Goal: Communication & Community: Answer question/provide support

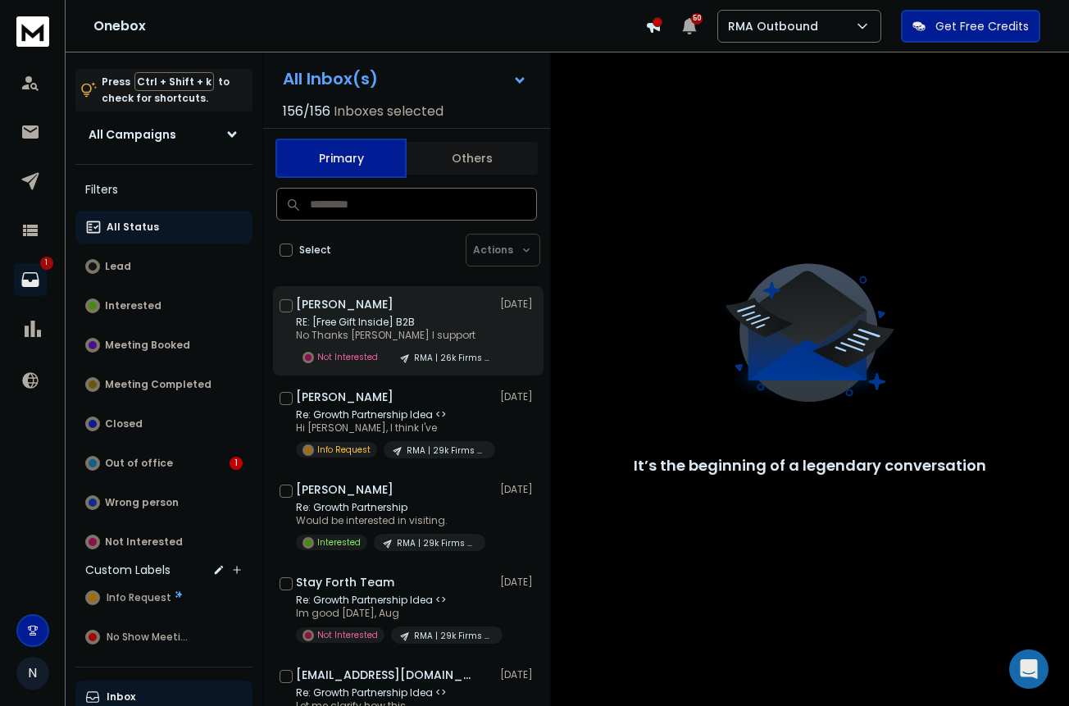
click at [430, 329] on p "No Thanks [PERSON_NAME] I support" at bounding box center [394, 335] width 197 height 13
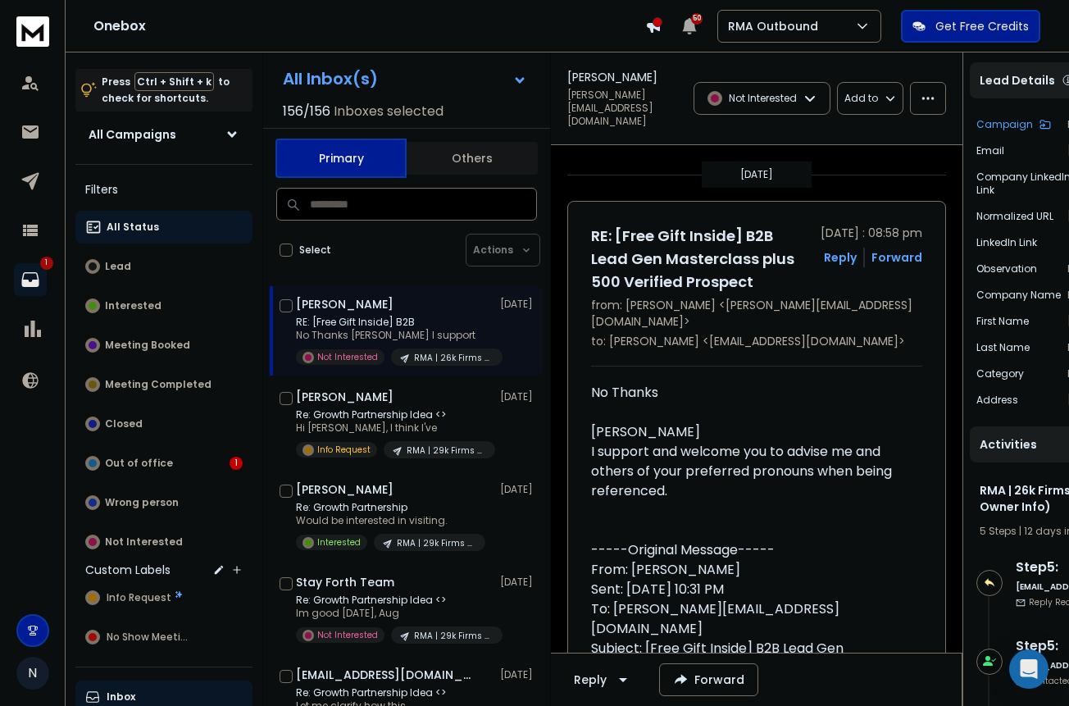
click at [856, 249] on button "Reply" at bounding box center [840, 257] width 33 height 16
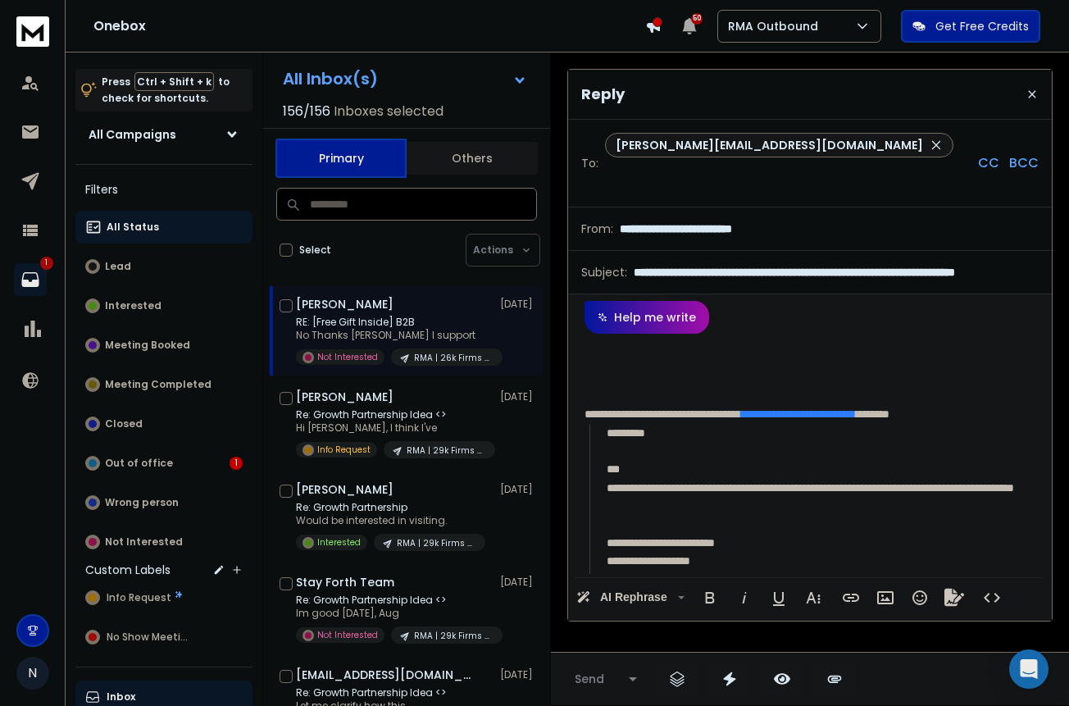
click at [984, 162] on p "CC" at bounding box center [988, 163] width 21 height 20
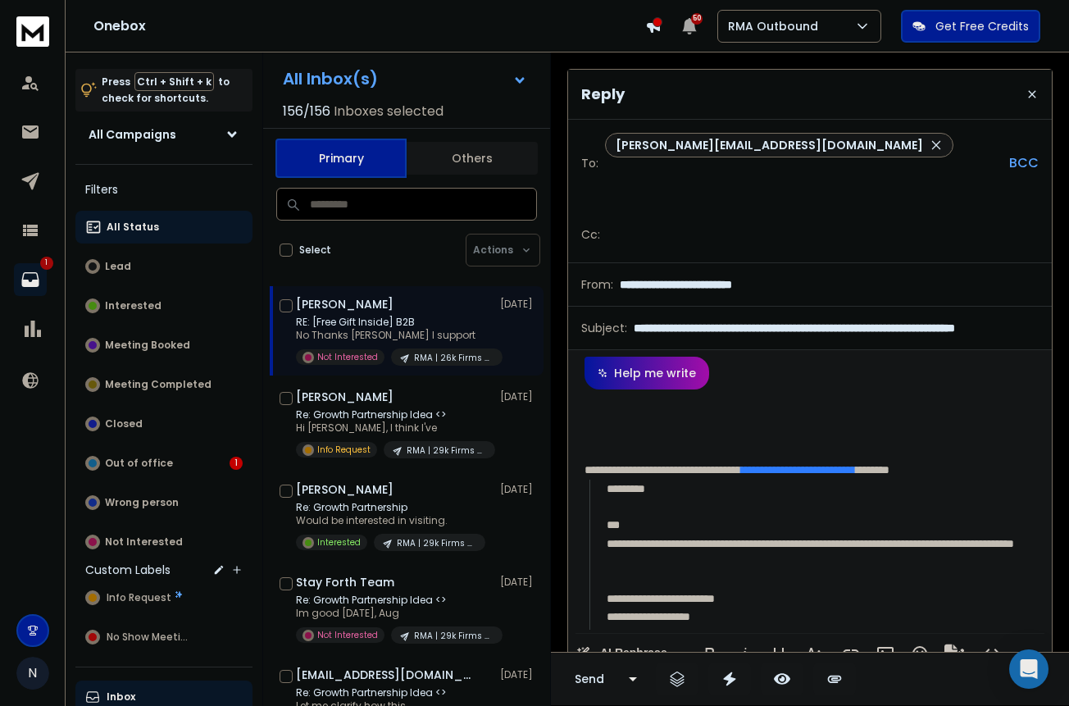
click at [1028, 90] on icon at bounding box center [1031, 94] width 13 height 13
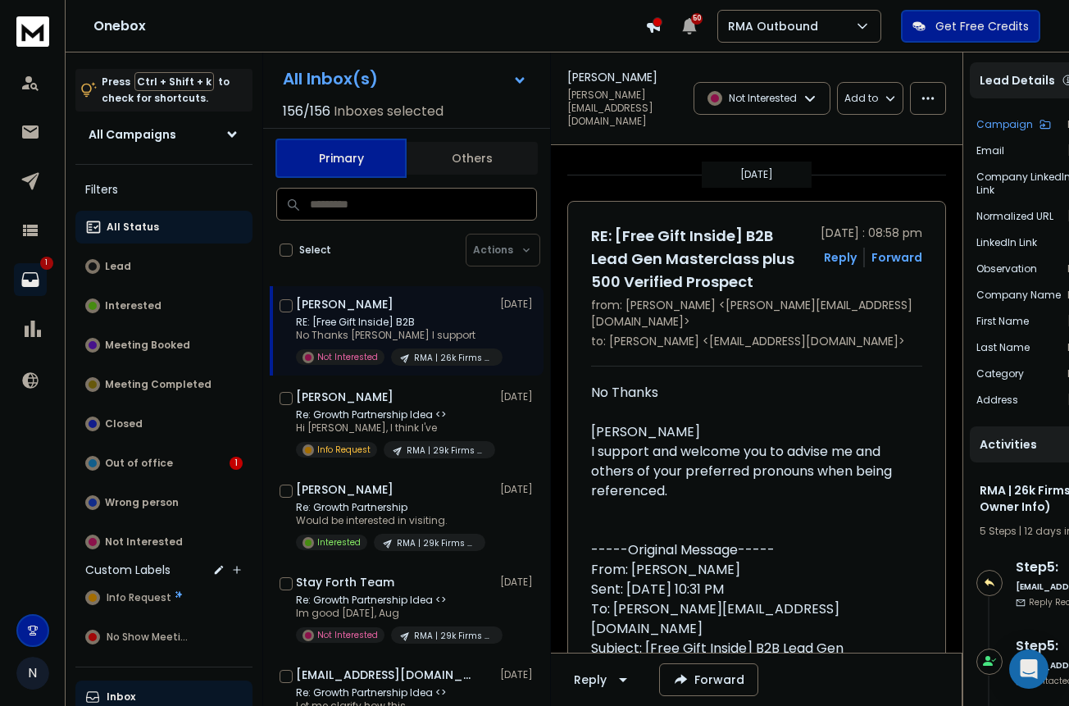
click at [856, 249] on button "Reply" at bounding box center [840, 257] width 33 height 16
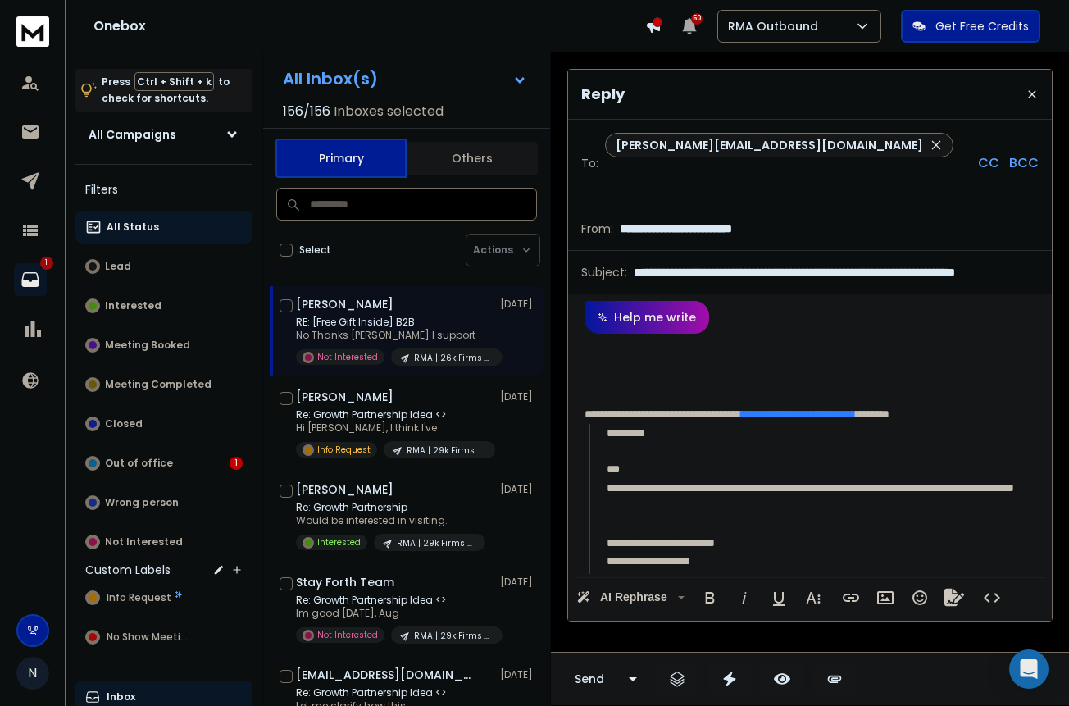
click at [751, 192] on div "To: robert@headsupconsulting.com CC BCC" at bounding box center [809, 163] width 483 height 87
click at [702, 203] on div "To: robert@headsupconsulting.com CC BCC" at bounding box center [809, 163] width 483 height 87
click at [974, 161] on div "To: robert@headsupconsulting.com CC BCC" at bounding box center [809, 163] width 483 height 87
click at [984, 162] on p "CC" at bounding box center [988, 163] width 21 height 20
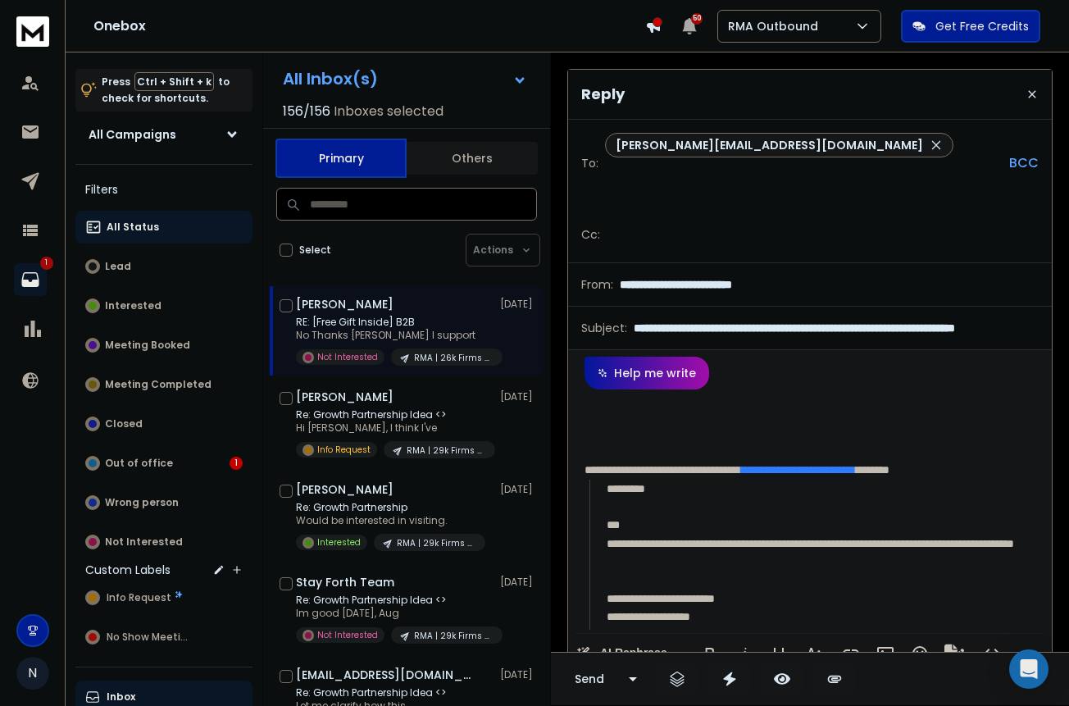
click at [1017, 162] on p "BCC" at bounding box center [1024, 163] width 30 height 20
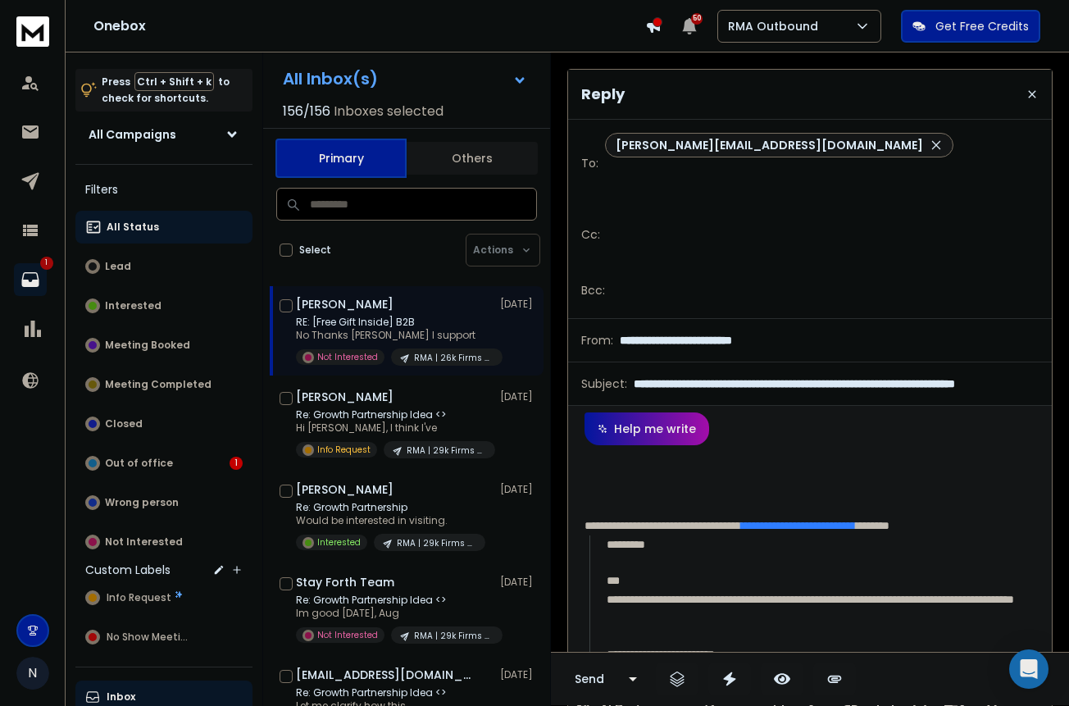
click at [1027, 89] on icon at bounding box center [1031, 94] width 13 height 13
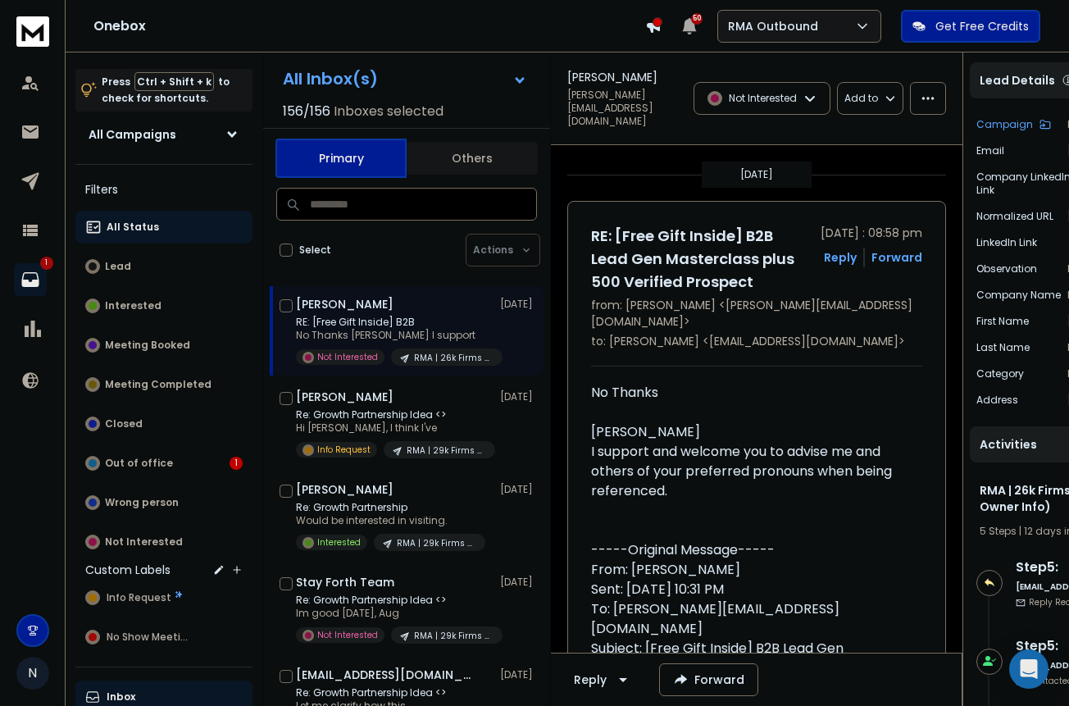
click at [793, 34] on button "RMA Outbound" at bounding box center [799, 26] width 164 height 33
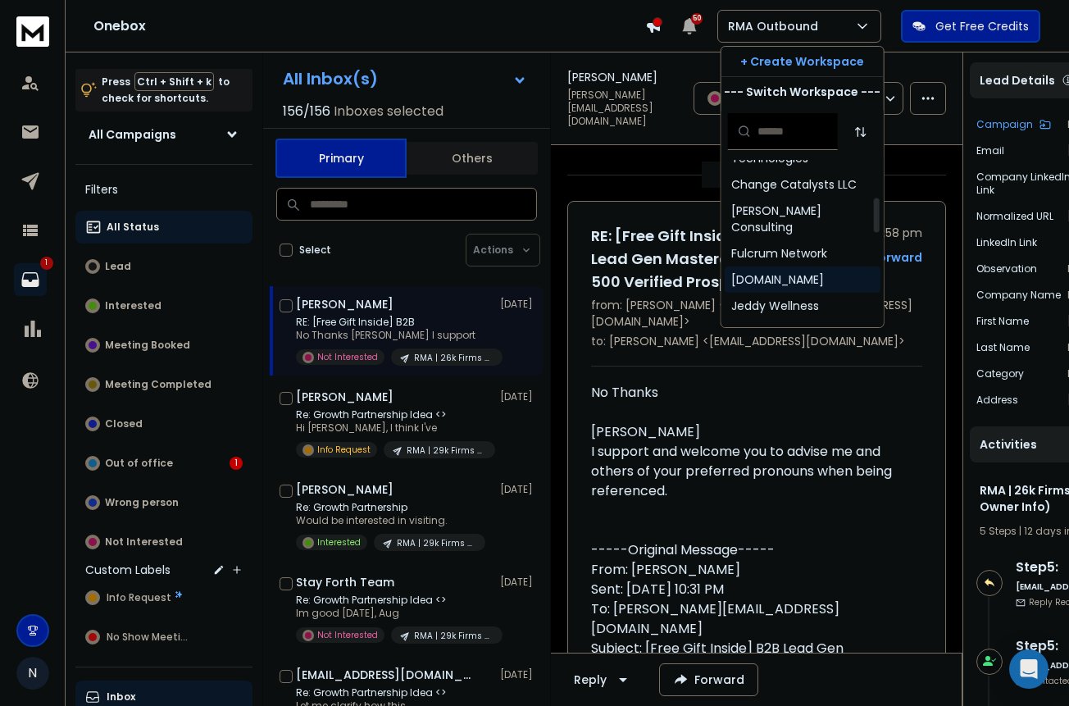
scroll to position [288, 0]
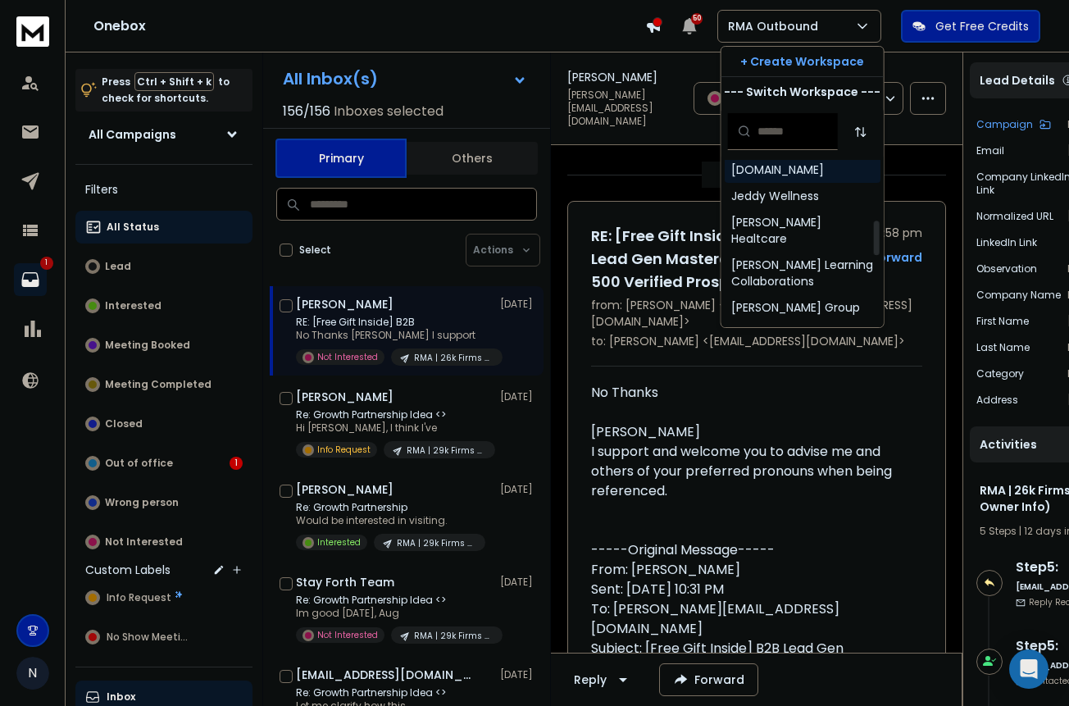
click at [791, 175] on div "Imaginate.io" at bounding box center [777, 169] width 93 height 16
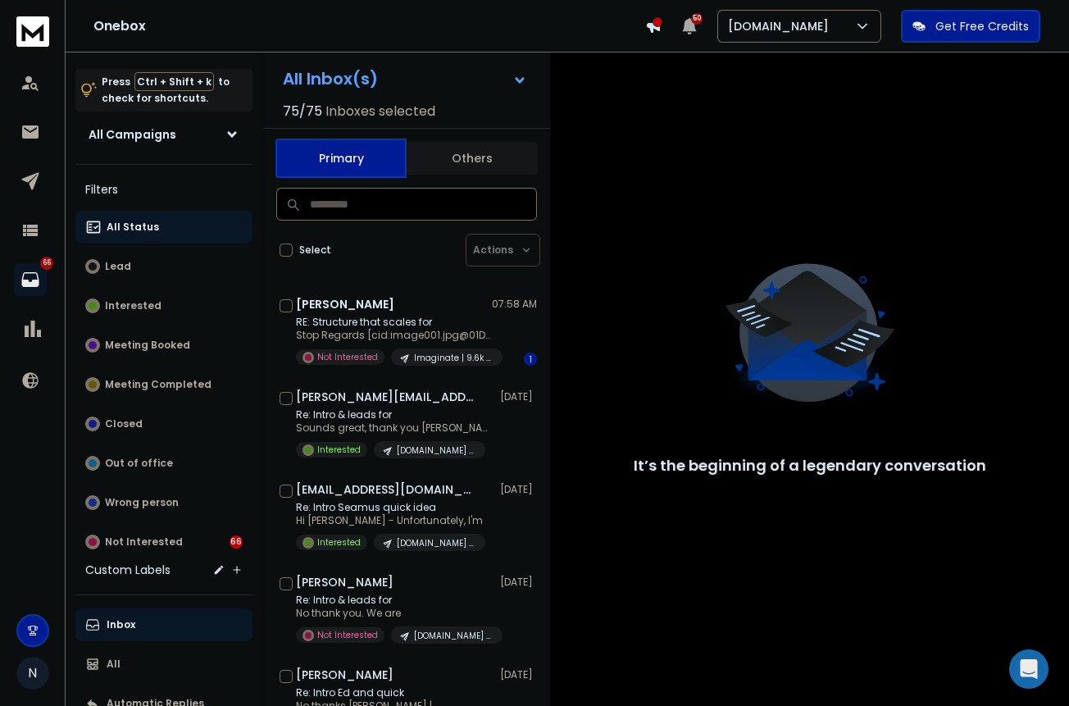
click at [333, 201] on input at bounding box center [406, 204] width 261 height 33
paste input "**********"
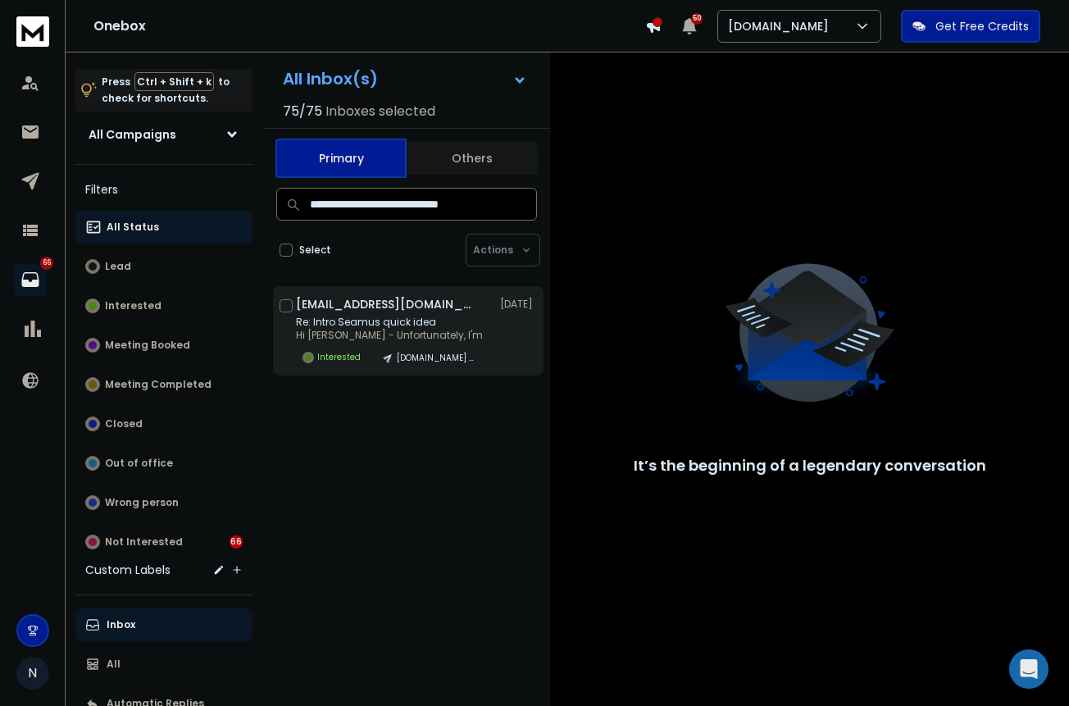
type input "**********"
click at [404, 315] on p "Re: Intro Seamus quick idea" at bounding box center [390, 321] width 189 height 13
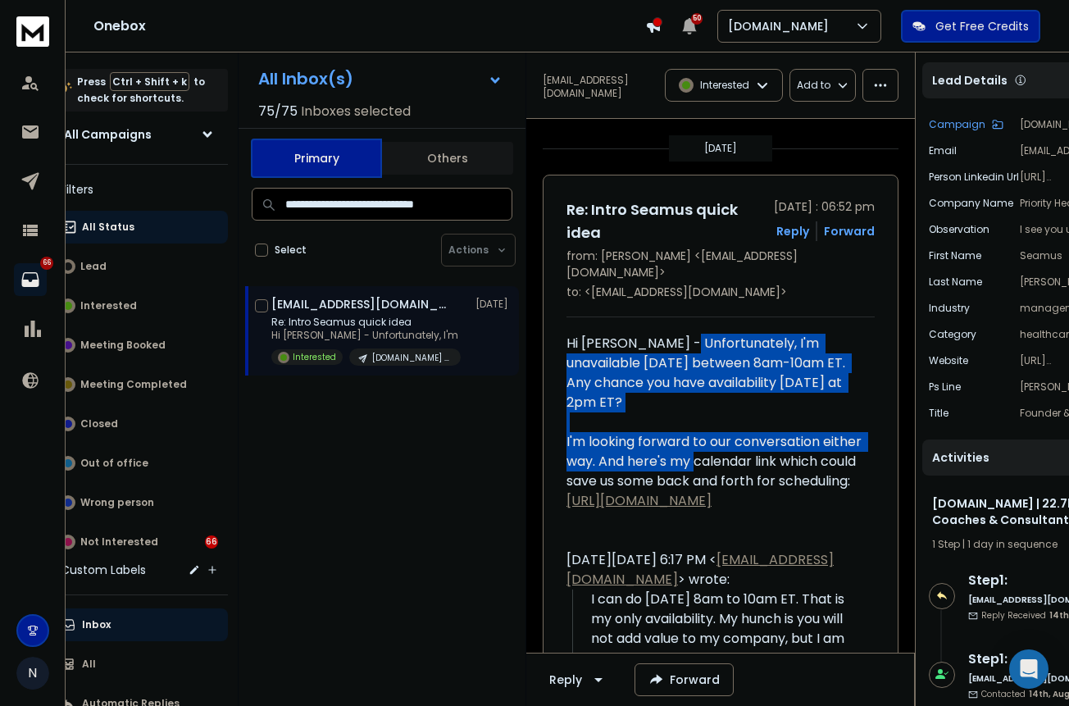
scroll to position [0, 285]
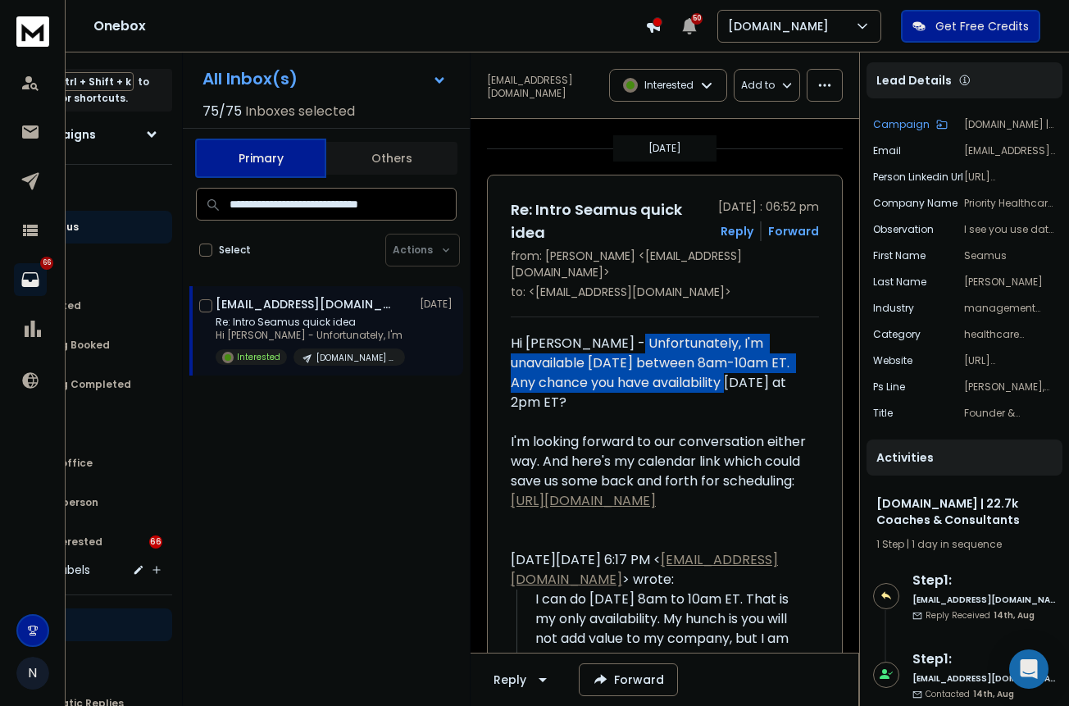
drag, startPoint x: 715, startPoint y: 315, endPoint x: 627, endPoint y: 347, distance: 94.4
click at [627, 347] on div "Hi Seamus - Unfortunately, I'm unavailable tomorrow between 8am-10am ET. Any ch…" at bounding box center [658, 373] width 295 height 79
click at [627, 348] on div "Hi Seamus - Unfortunately, I'm unavailable tomorrow between 8am-10am ET. Any ch…" at bounding box center [658, 373] width 295 height 79
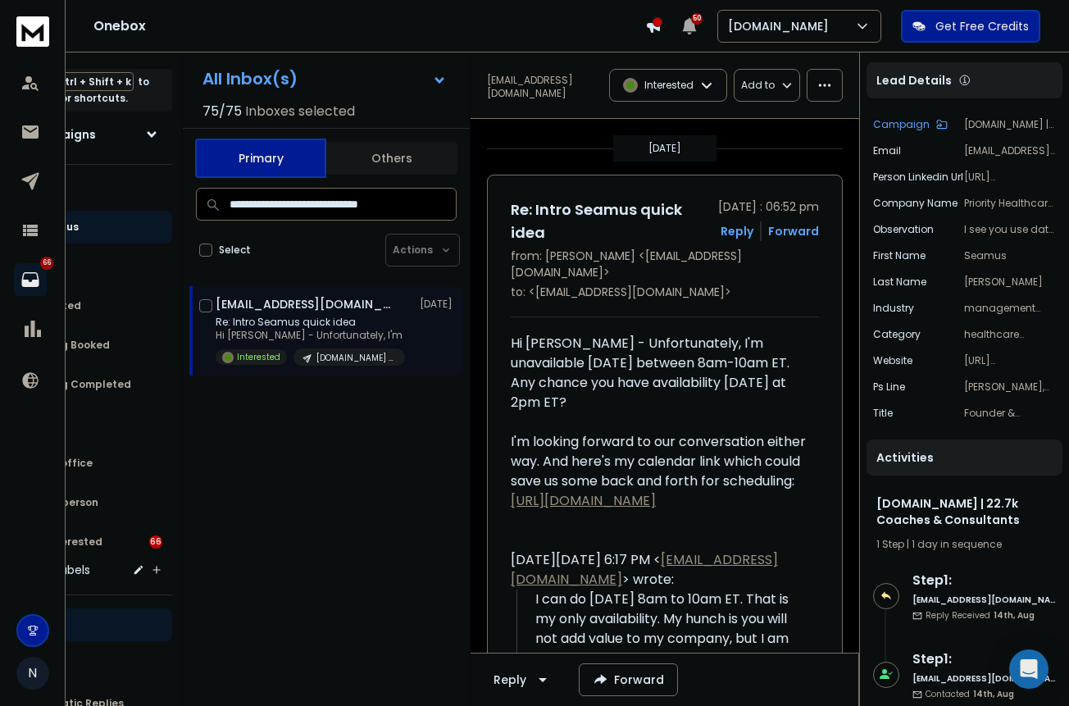
click at [542, 432] on div "I'm looking forward to our conversation either way. And here's my calendar link…" at bounding box center [658, 471] width 295 height 79
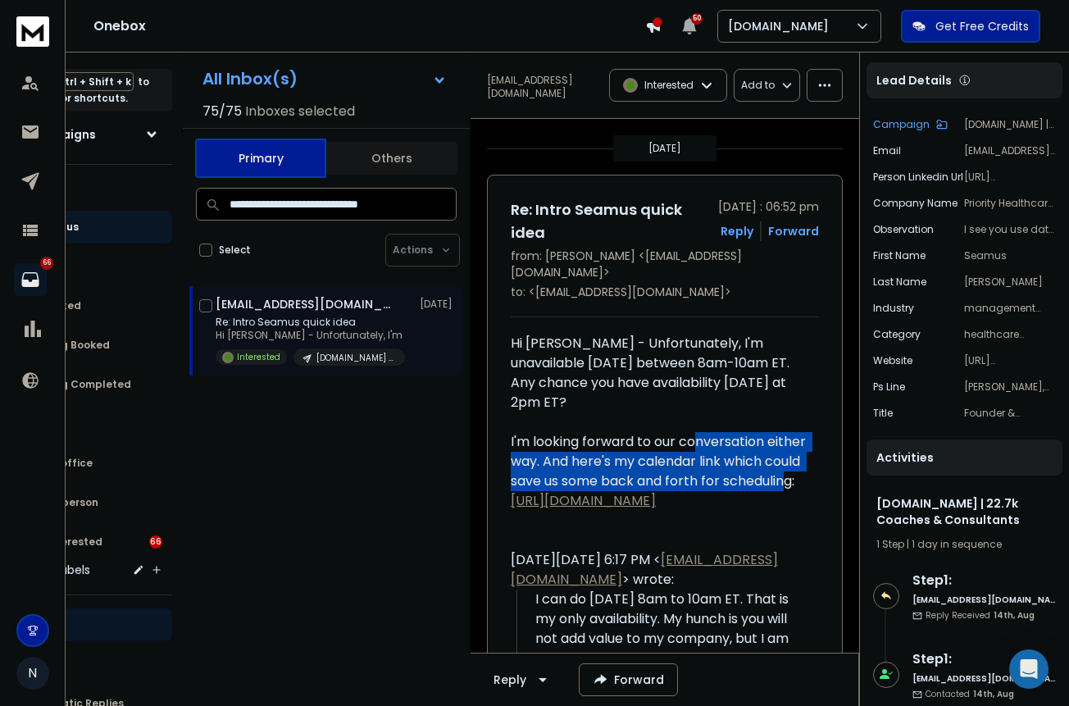
drag, startPoint x: 493, startPoint y: 388, endPoint x: 751, endPoint y: 404, distance: 258.6
click at [751, 432] on div "I'm looking forward to our conversation either way. And here's my calendar link…" at bounding box center [658, 471] width 295 height 79
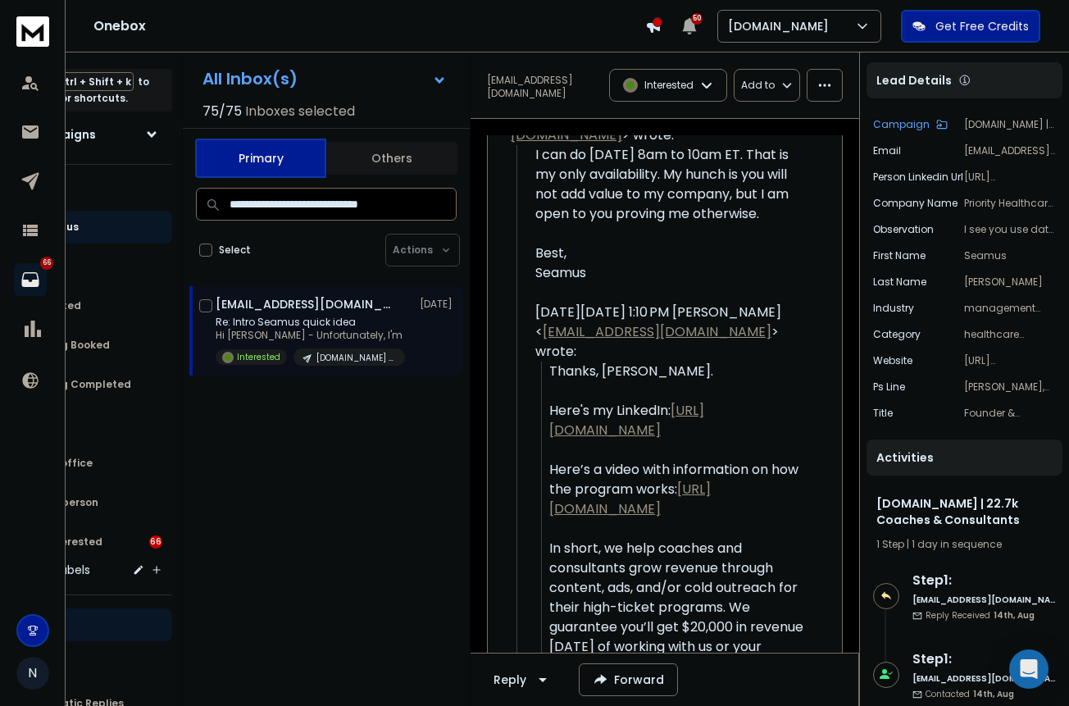
scroll to position [437, 0]
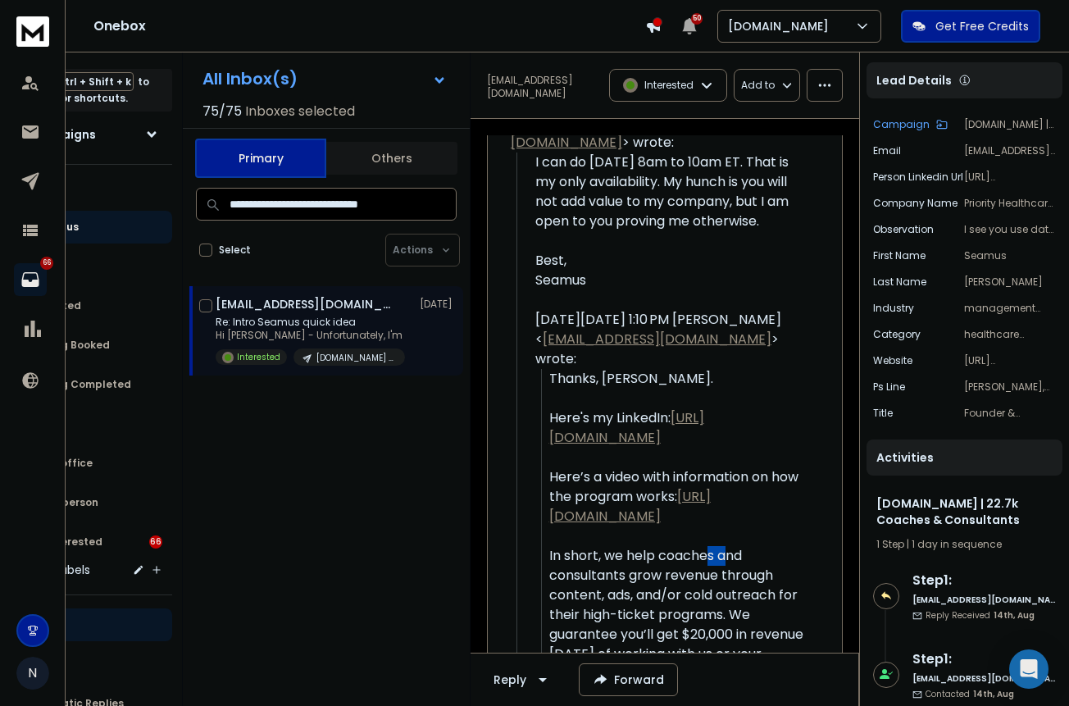
drag, startPoint x: 506, startPoint y: 420, endPoint x: 522, endPoint y: 420, distance: 16.4
click at [549, 546] on div "In short, we help coaches and consultants grow revenue through content, ads, an…" at bounding box center [677, 615] width 256 height 138
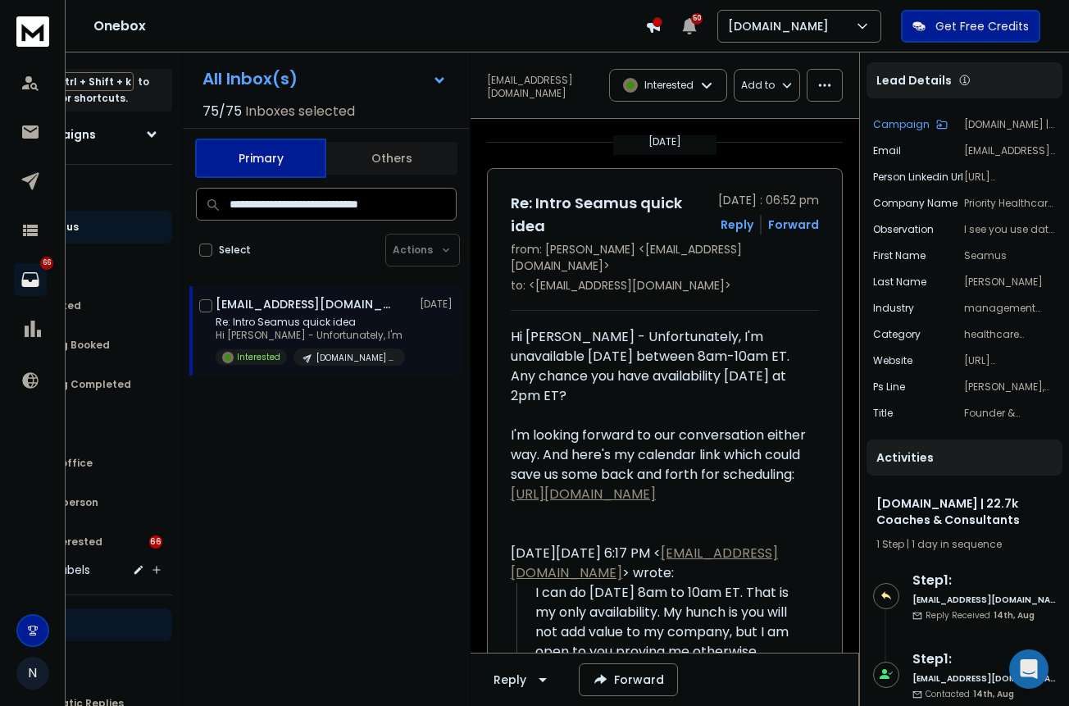
scroll to position [0, 0]
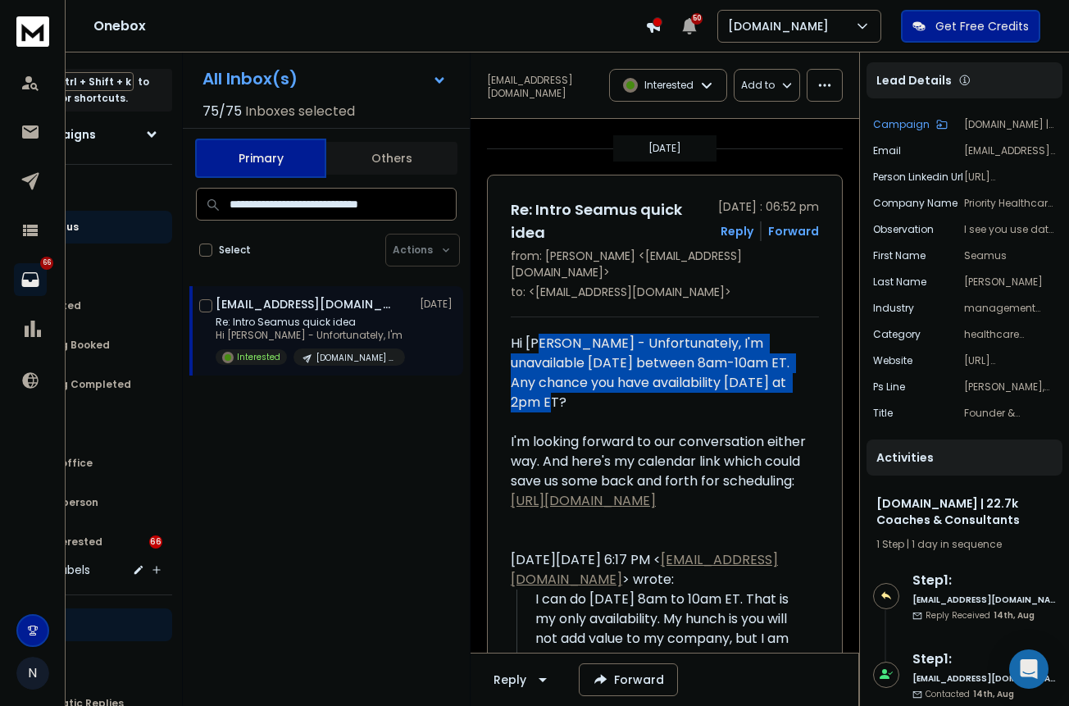
drag, startPoint x: 339, startPoint y: 320, endPoint x: 742, endPoint y: 348, distance: 404.2
click at [742, 348] on div "Hi Seamus - Unfortunately, I'm unavailable tomorrow between 8am-10am ET. Any ch…" at bounding box center [658, 373] width 295 height 79
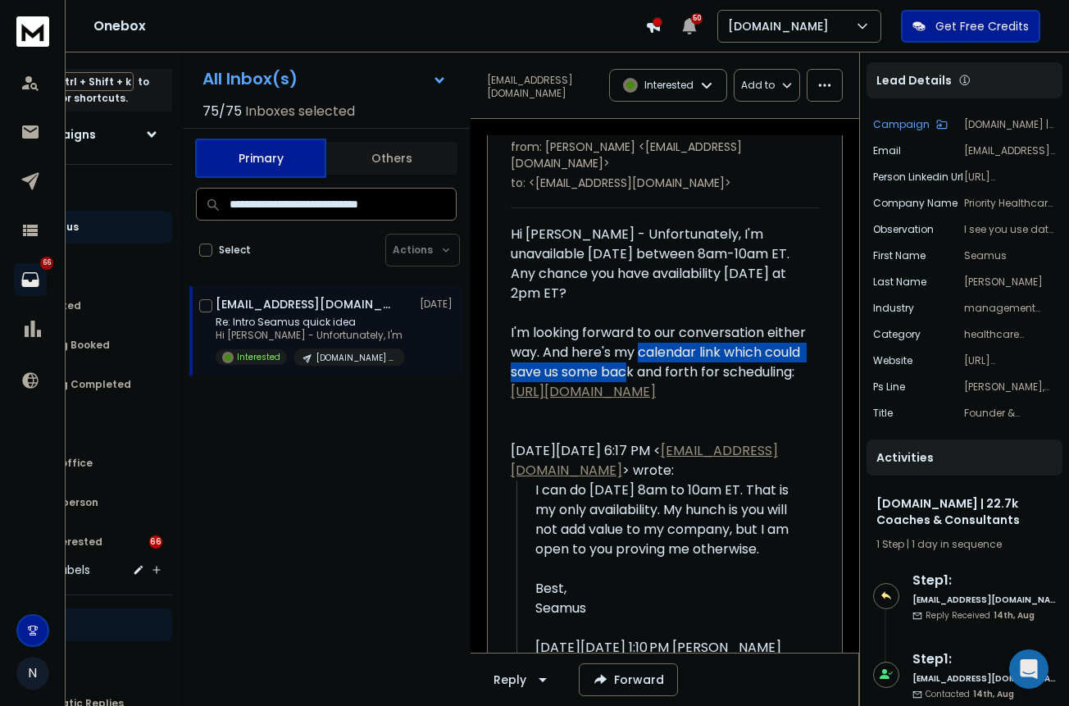
drag, startPoint x: 295, startPoint y: 290, endPoint x: 640, endPoint y: 282, distance: 345.1
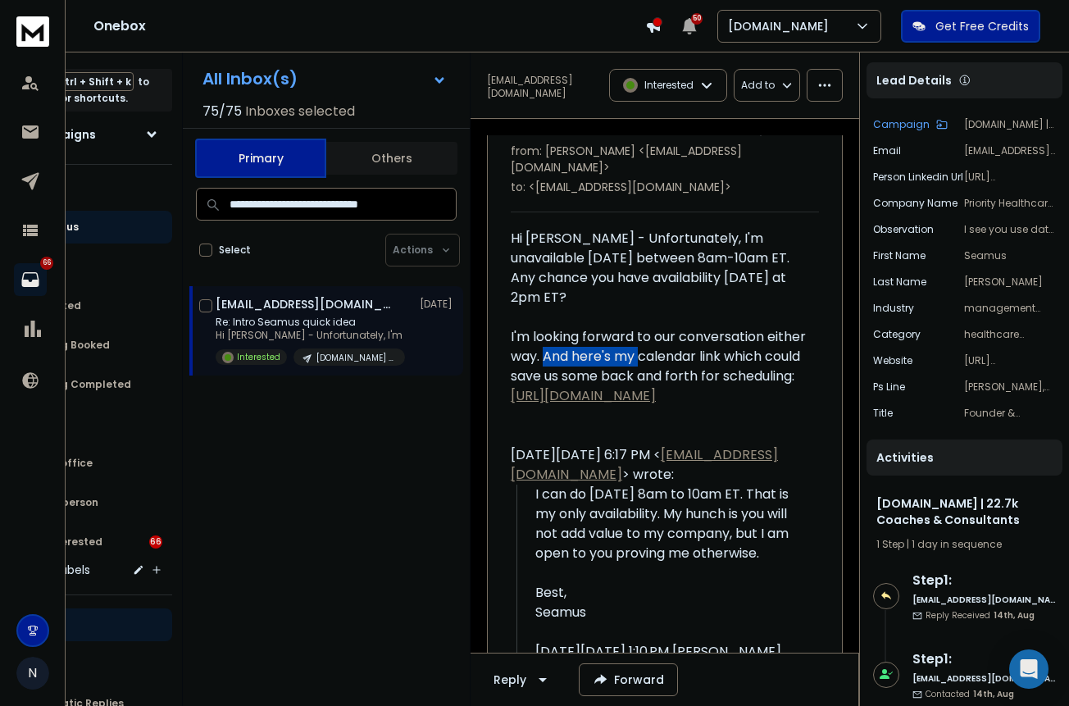
scroll to position [0, 0]
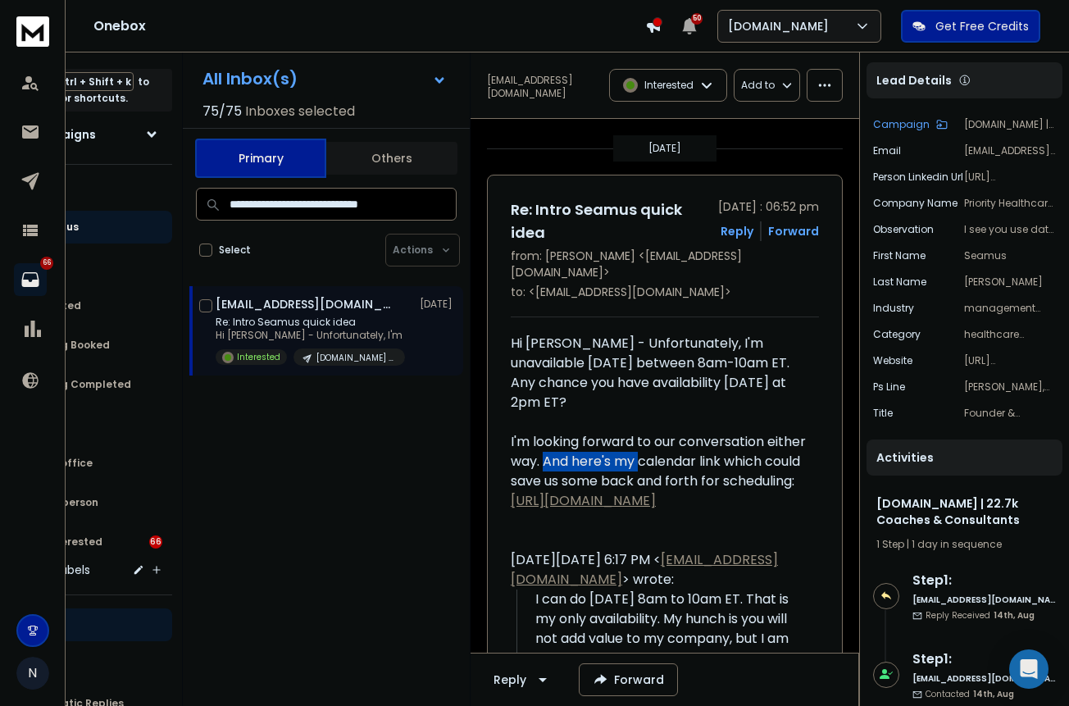
click at [788, 28] on p "Imaginate.io" at bounding box center [781, 26] width 107 height 16
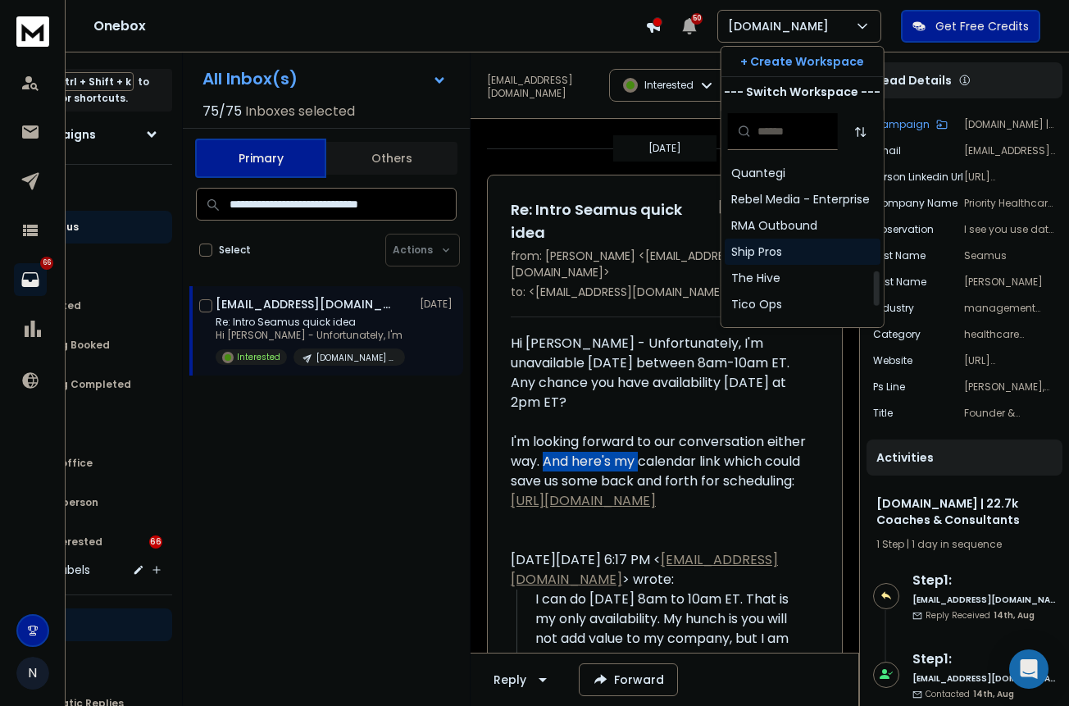
scroll to position [546, 0]
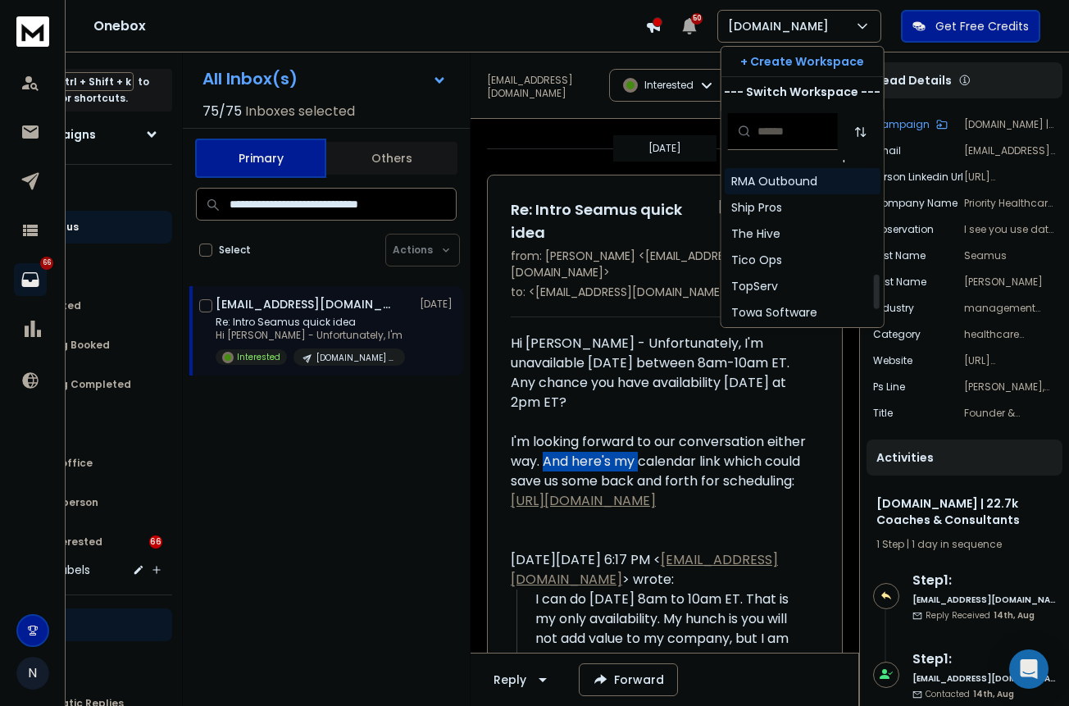
click at [801, 184] on div "RMA Outbound" at bounding box center [774, 181] width 86 height 16
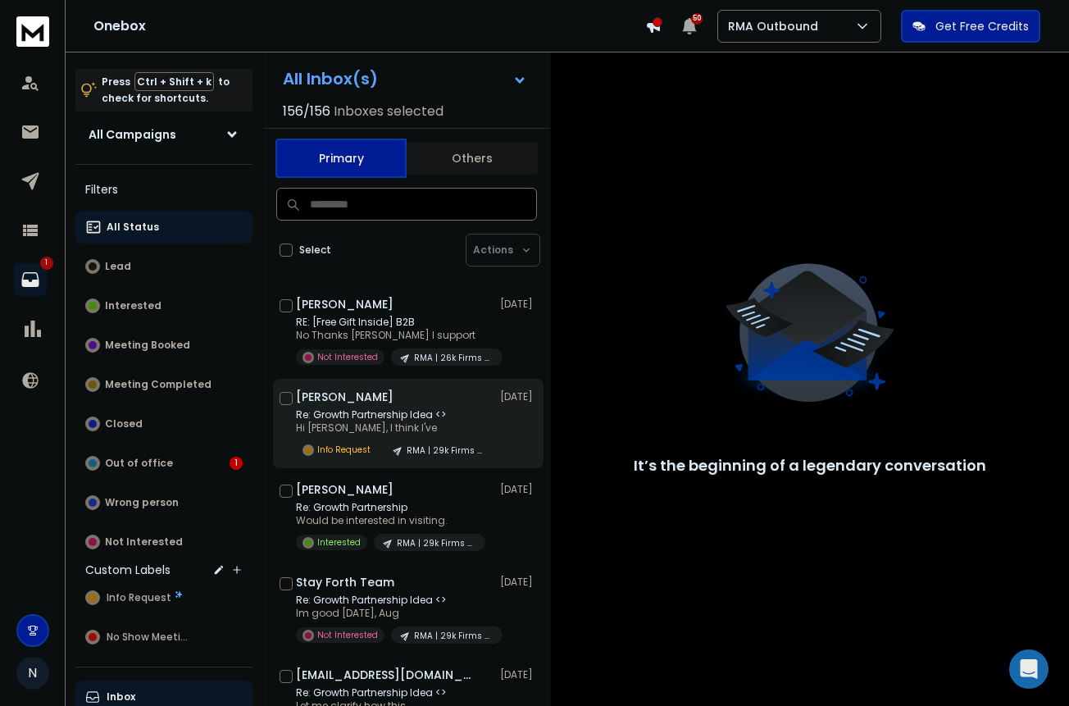
click at [424, 397] on div "[PERSON_NAME] [DATE]" at bounding box center [416, 396] width 241 height 16
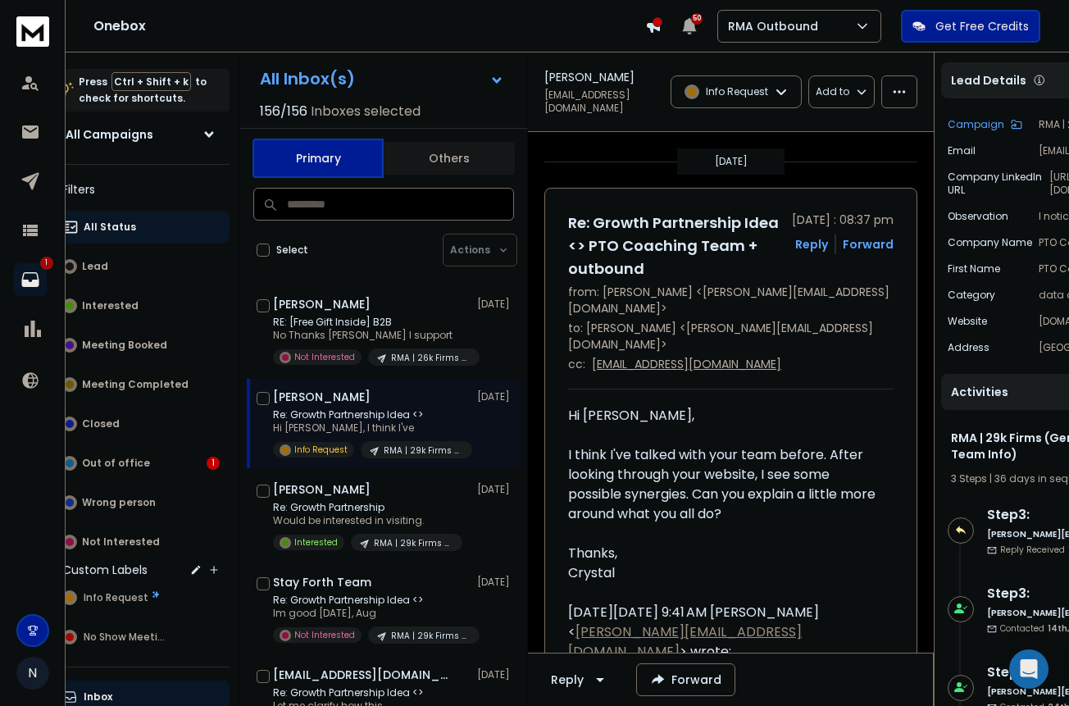
scroll to position [0, 152]
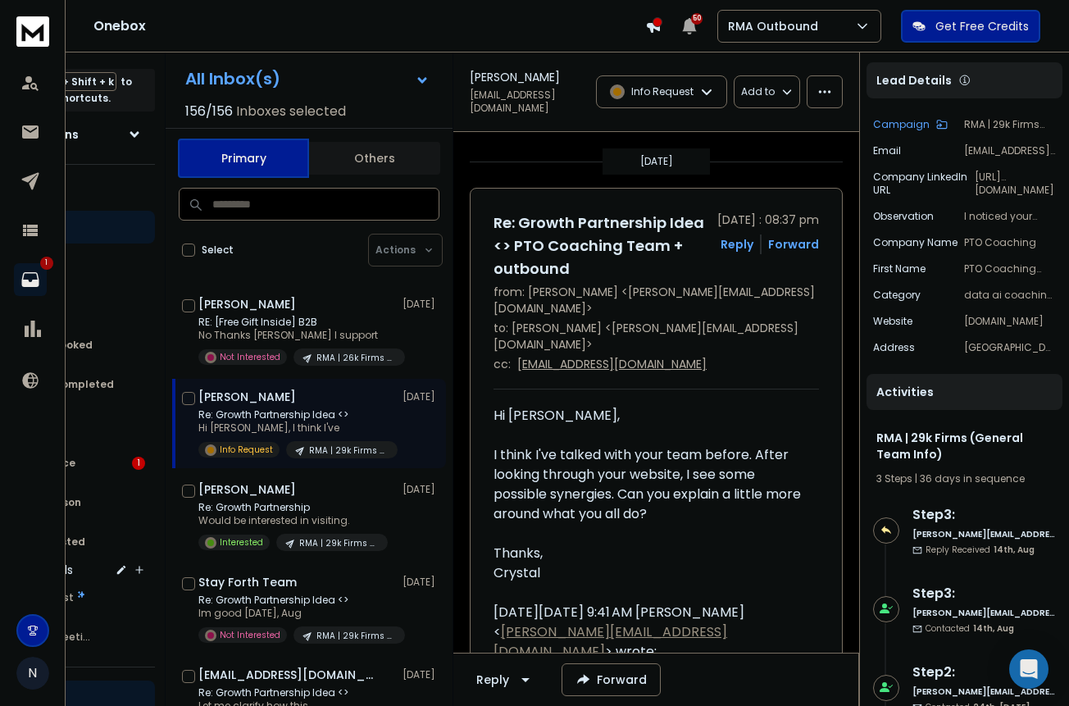
click at [978, 266] on p "PTO Coaching Team" at bounding box center [1010, 268] width 92 height 13
drag, startPoint x: 592, startPoint y: 320, endPoint x: 497, endPoint y: 316, distance: 95.1
click at [497, 356] on div "cc: [EMAIL_ADDRESS][DOMAIN_NAME] Add to Lead List Add to Campaign" at bounding box center [655, 364] width 325 height 16
copy p "[DOMAIN_NAME]"
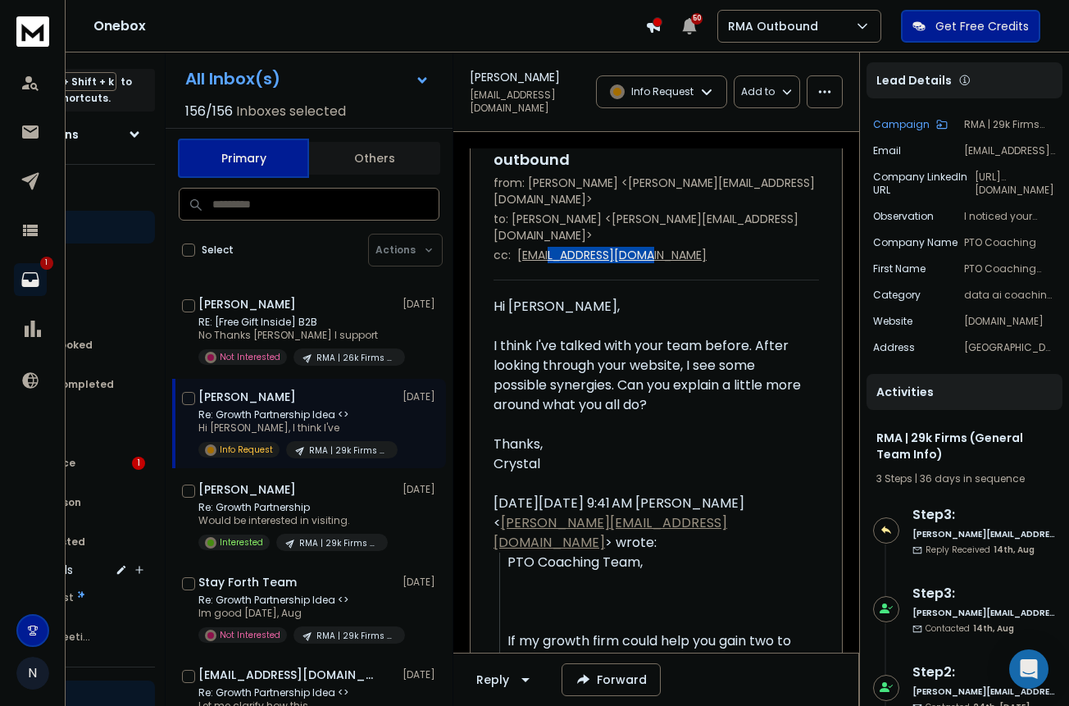
scroll to position [218, 0]
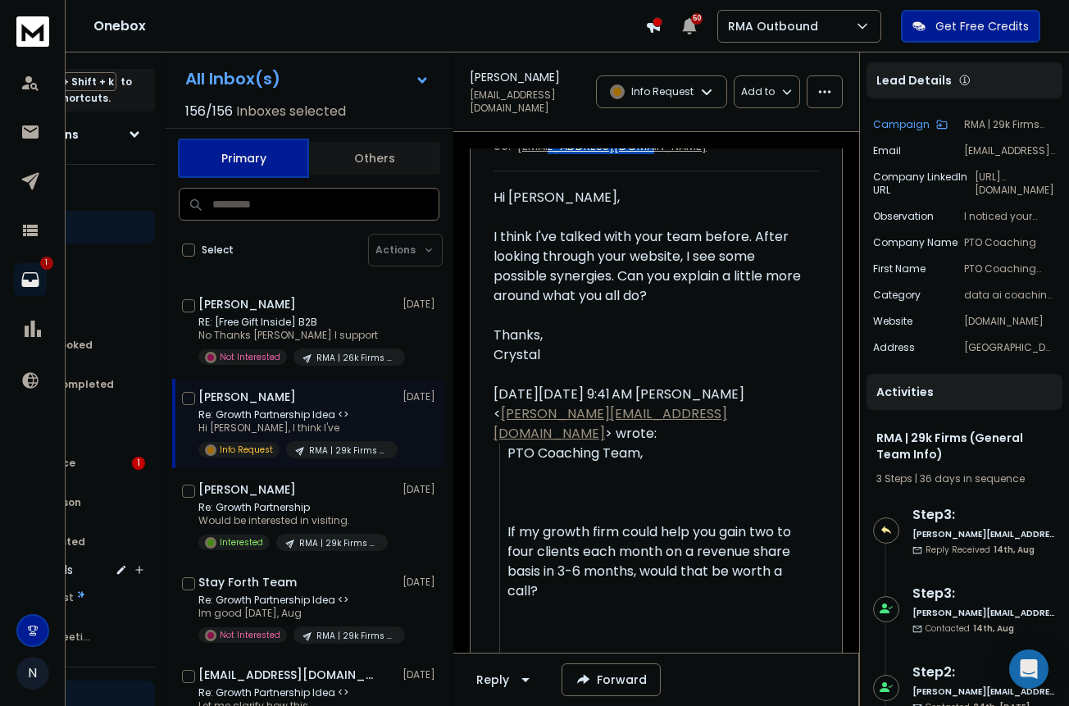
click at [493, 345] on div "Crystal" at bounding box center [649, 355] width 312 height 20
copy div "Crystal"
click at [493, 345] on div "Crystal" at bounding box center [649, 355] width 312 height 20
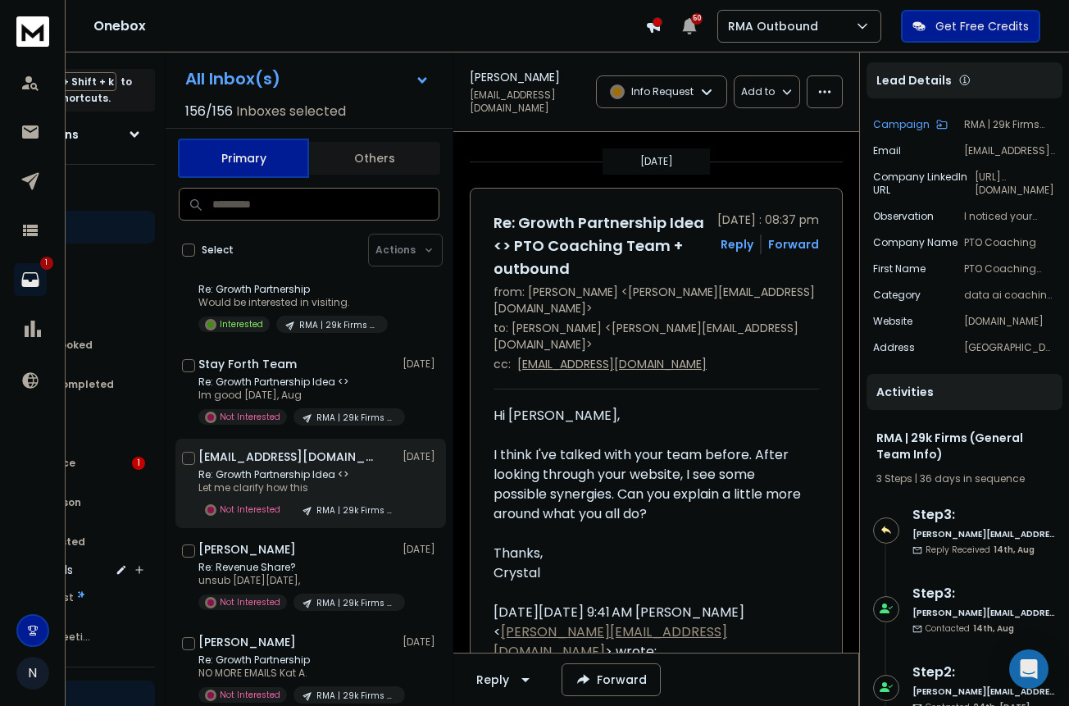
scroll to position [328, 0]
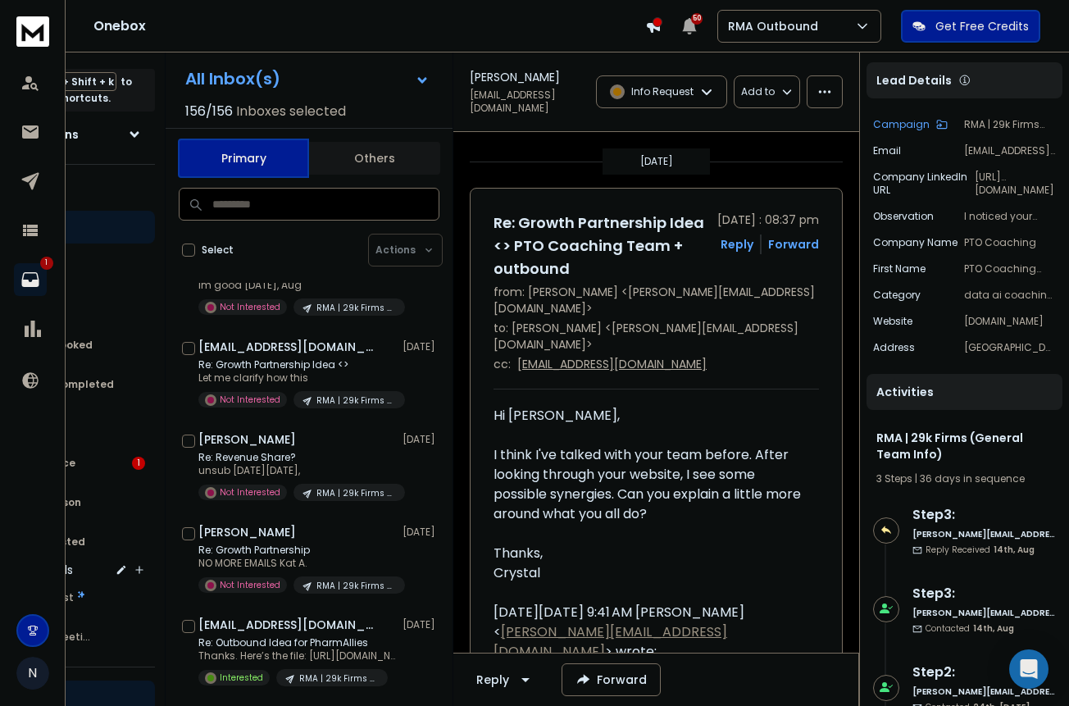
click at [311, 214] on input at bounding box center [309, 204] width 261 height 33
click at [323, 217] on input at bounding box center [309, 204] width 261 height 33
paste input "**********"
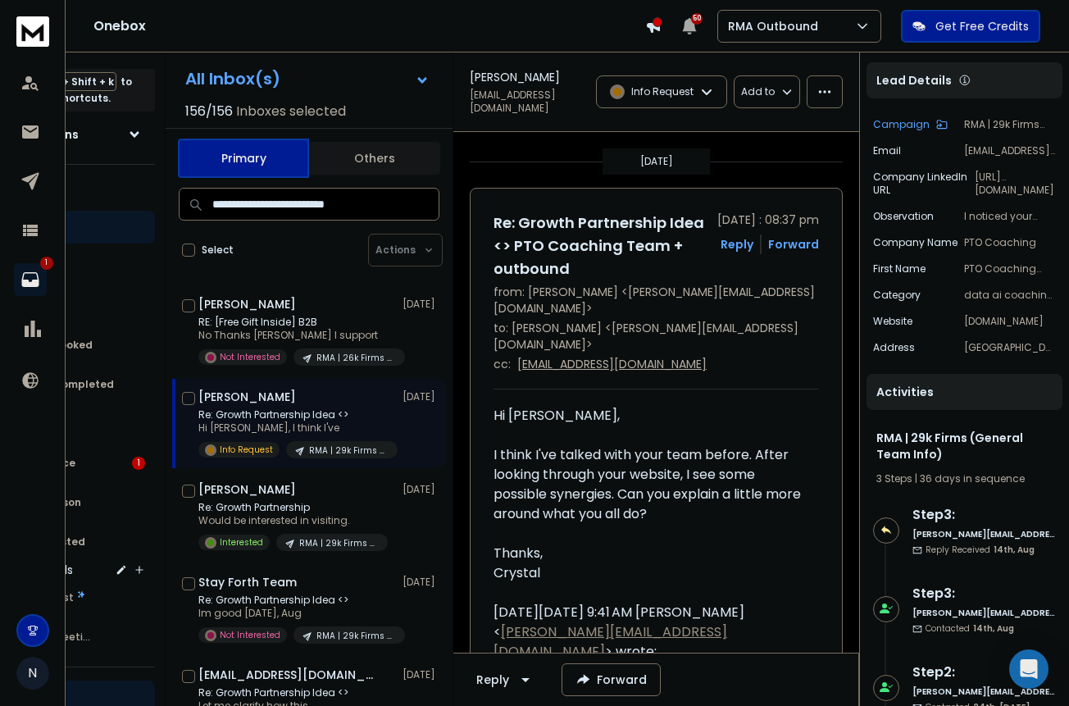
scroll to position [0, 0]
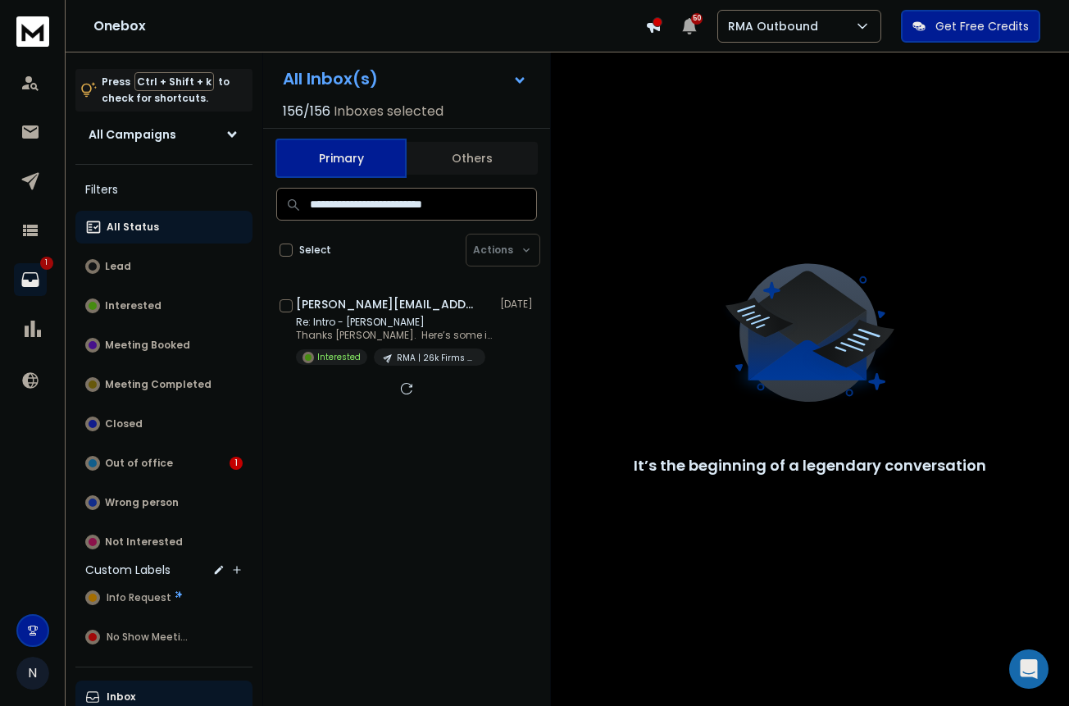
type input "**********"
click at [365, 311] on h1 "[PERSON_NAME][EMAIL_ADDRESS][DOMAIN_NAME]" at bounding box center [386, 304] width 180 height 16
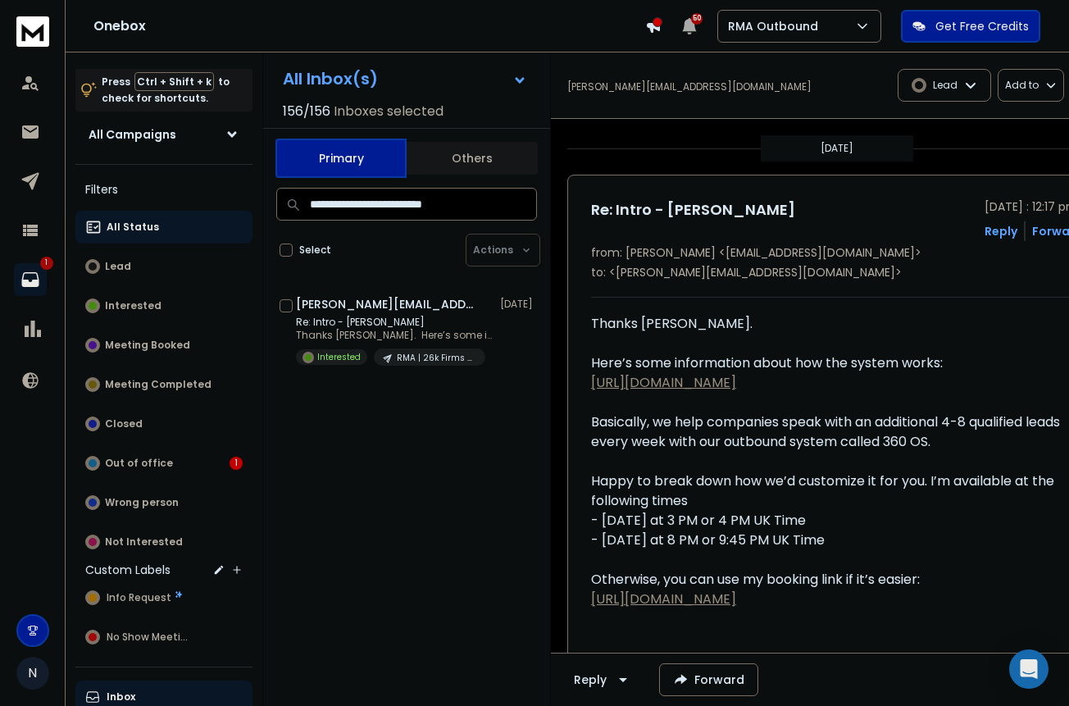
click at [938, 73] on div "Lead" at bounding box center [944, 85] width 92 height 31
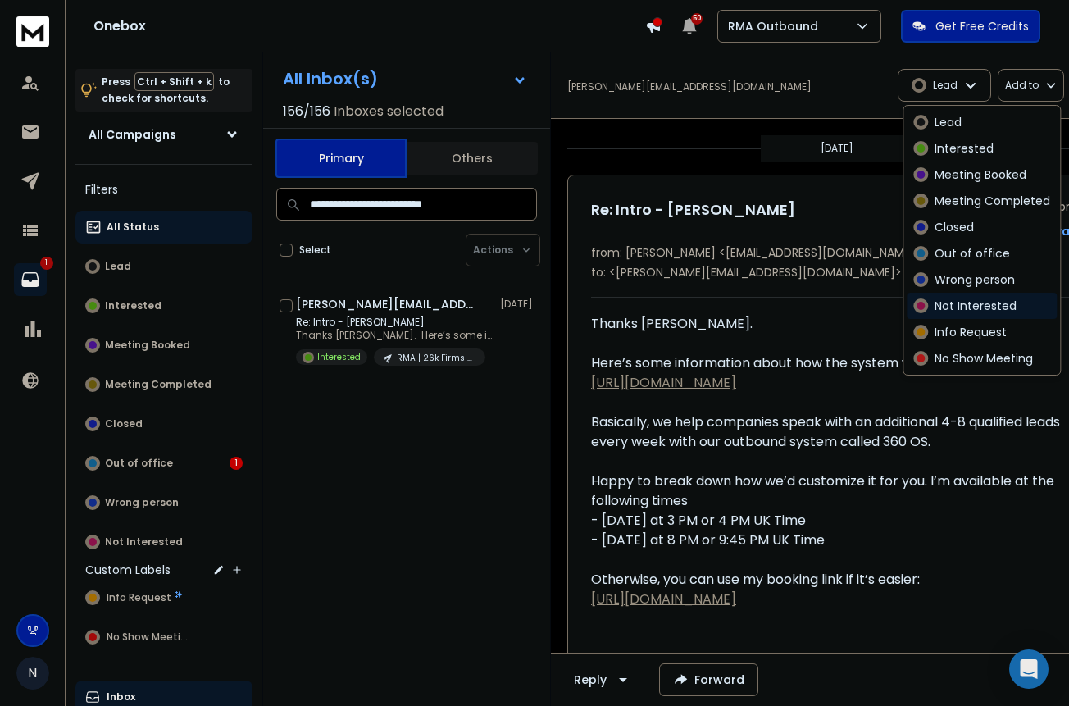
click at [974, 299] on p "Not Interested" at bounding box center [975, 305] width 82 height 16
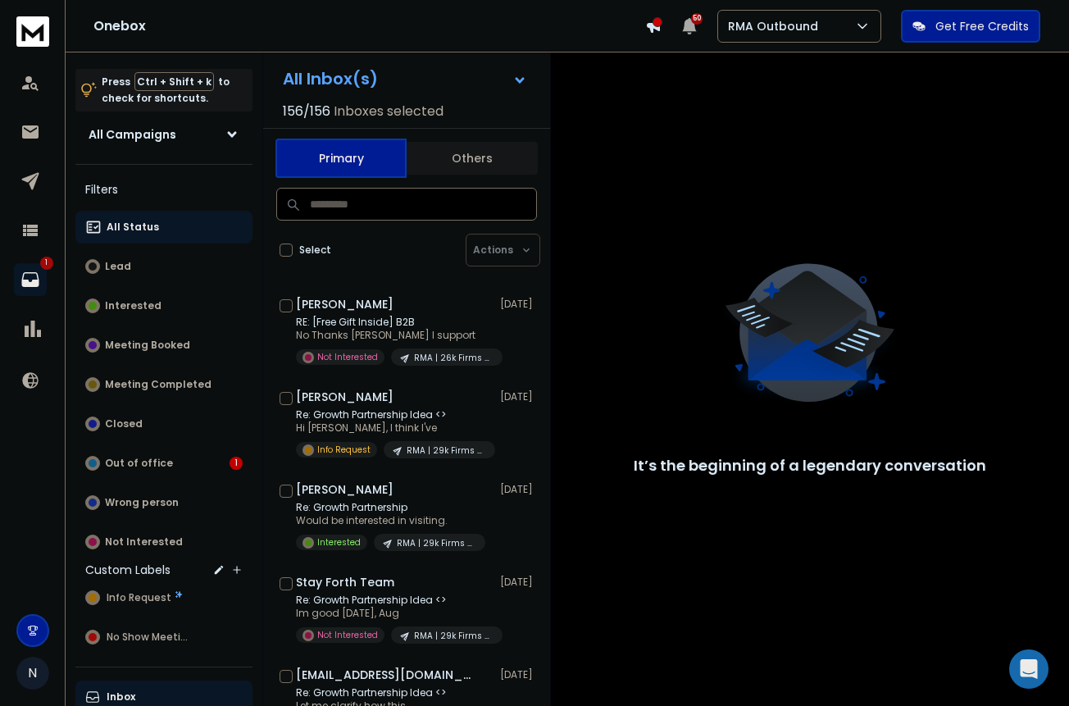
click at [497, 200] on input at bounding box center [406, 204] width 261 height 33
paste input "**********"
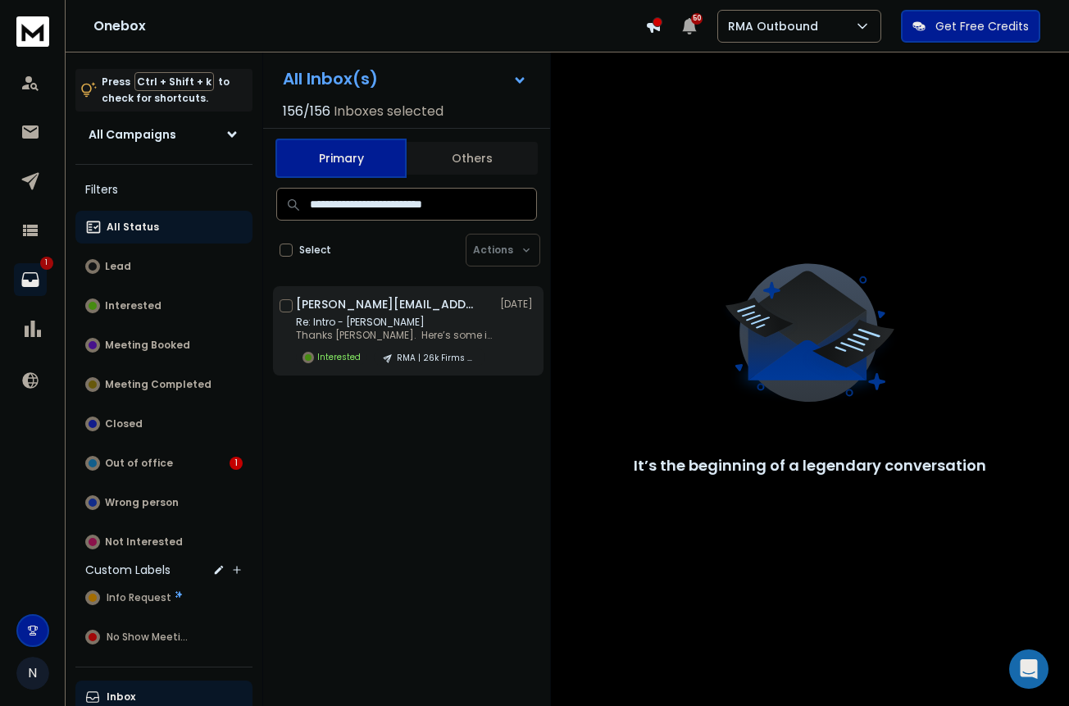
type input "**********"
click at [411, 331] on p "Thanks [PERSON_NAME]. Here’s some information about" at bounding box center [394, 335] width 197 height 13
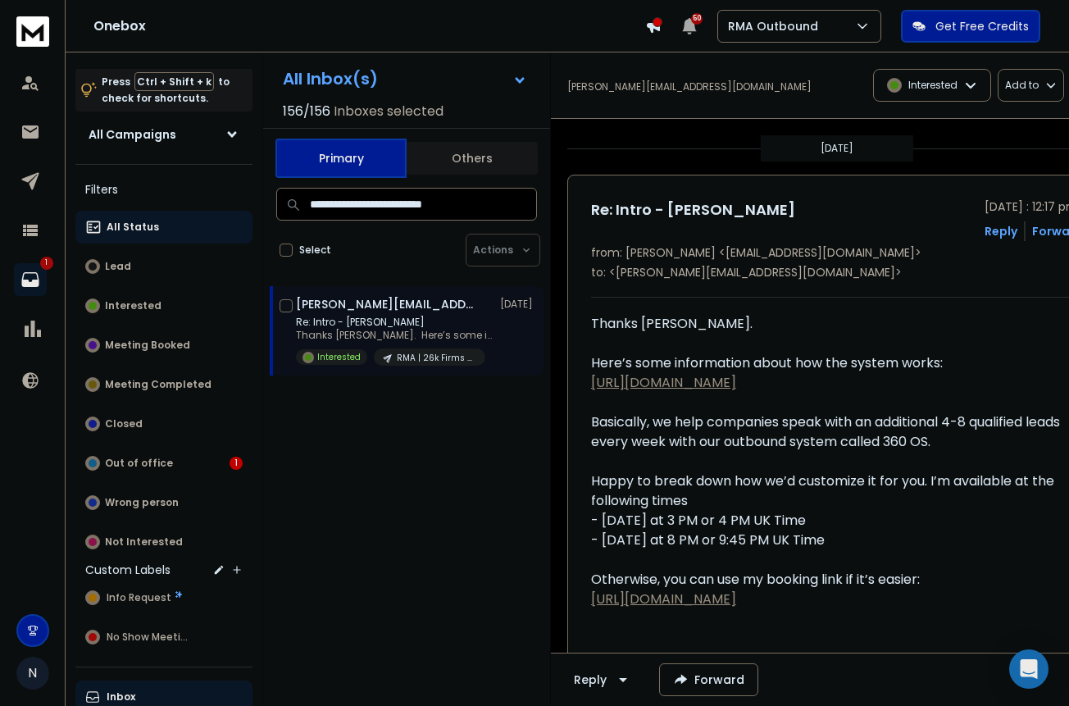
click at [934, 76] on div "Interested" at bounding box center [932, 85] width 116 height 31
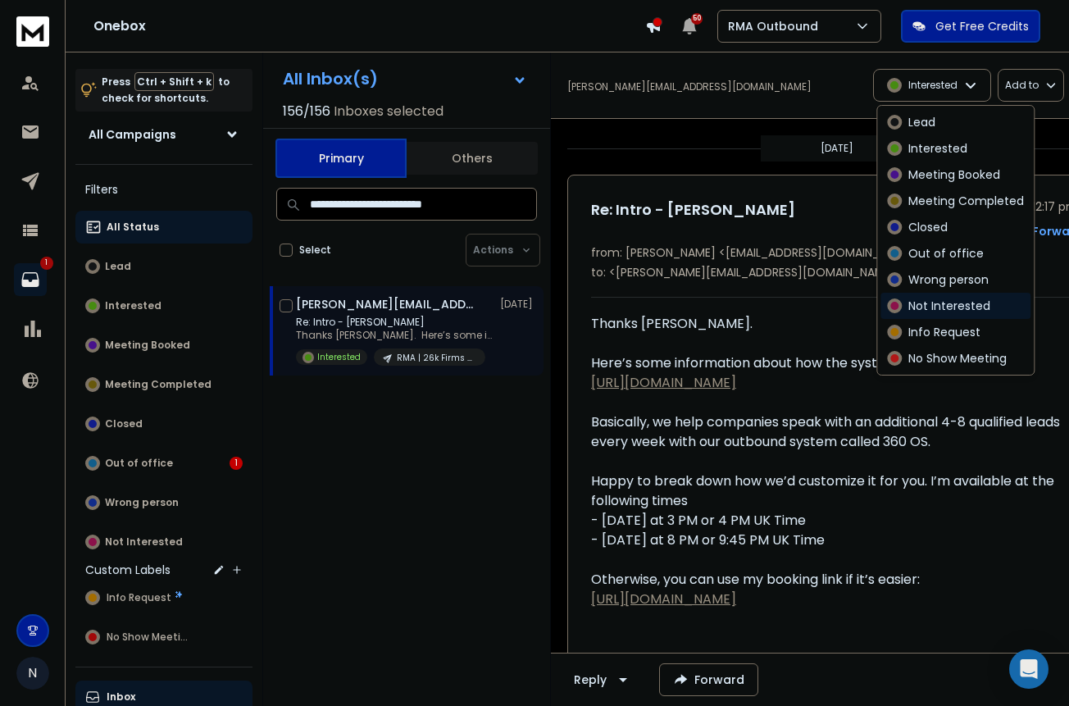
click at [928, 311] on p "Not Interested" at bounding box center [949, 305] width 82 height 16
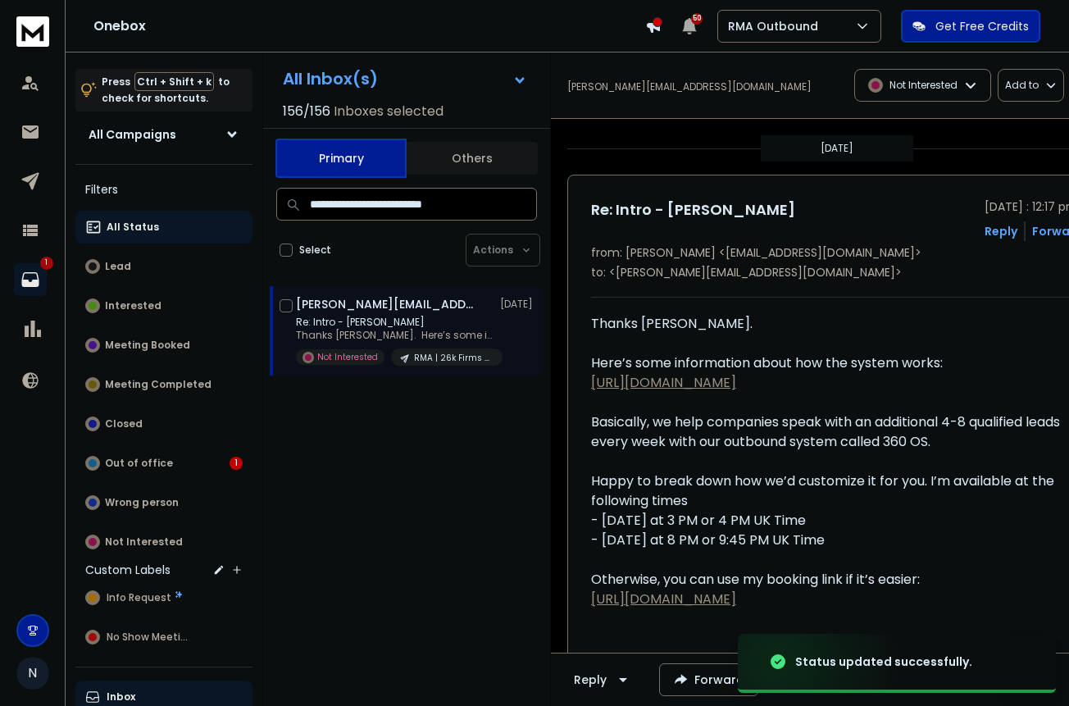
click at [394, 203] on input "**********" at bounding box center [406, 204] width 261 height 33
click at [421, 217] on input "**********" at bounding box center [406, 204] width 261 height 33
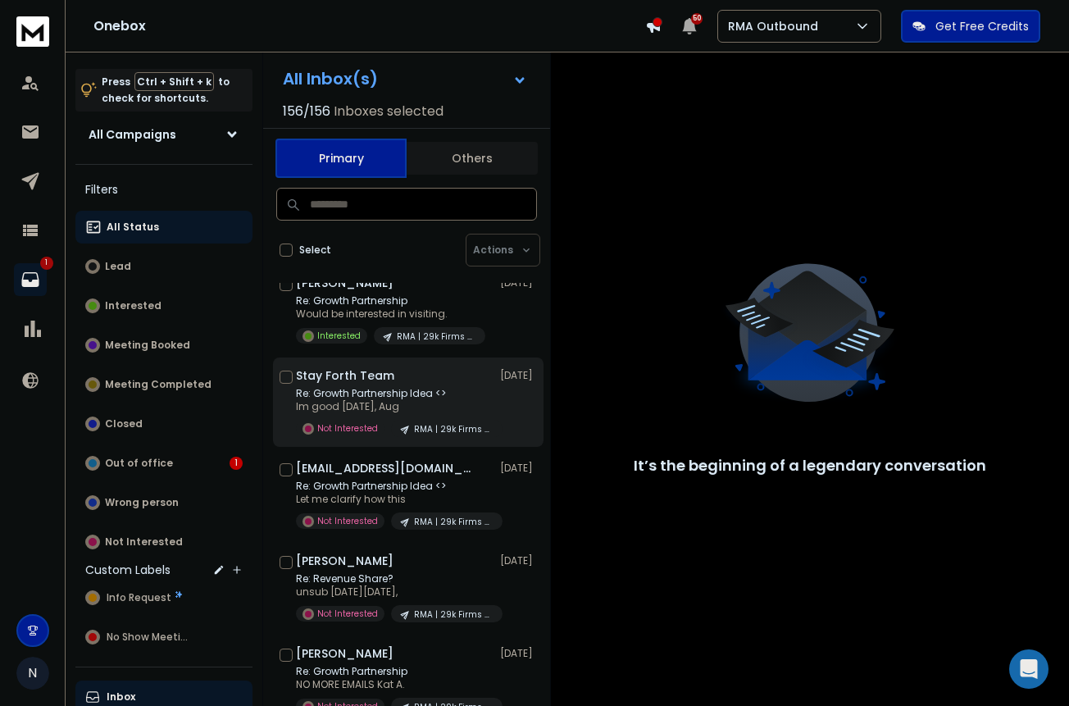
scroll to position [218, 0]
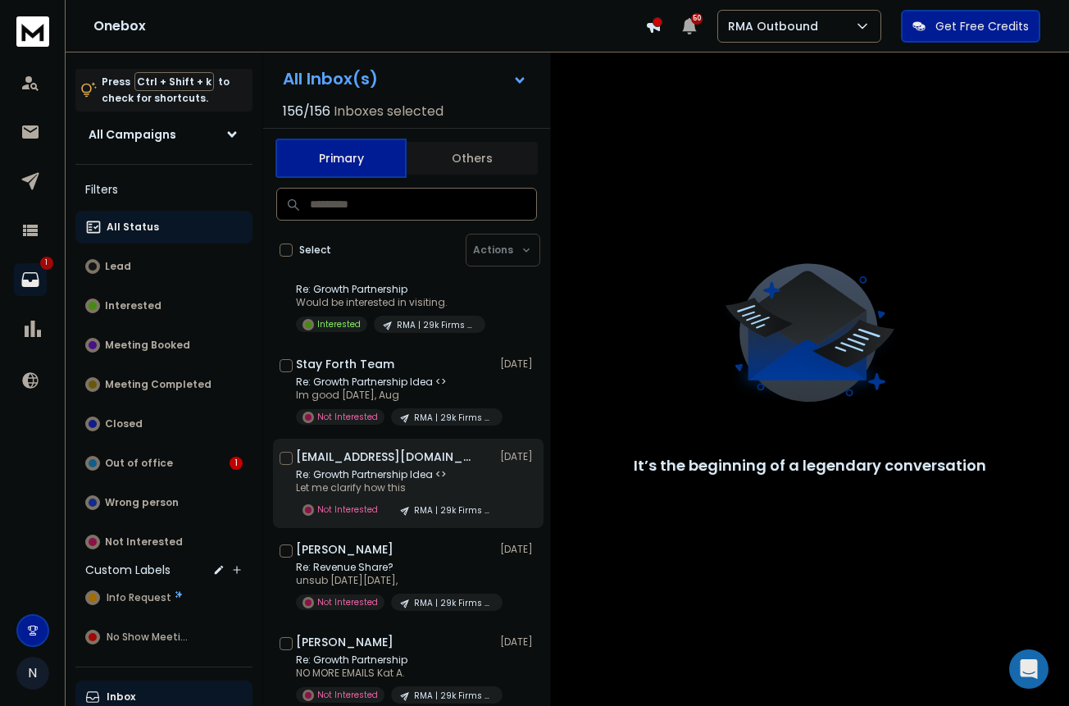
click at [413, 488] on p "Let me clarify how this" at bounding box center [394, 487] width 197 height 13
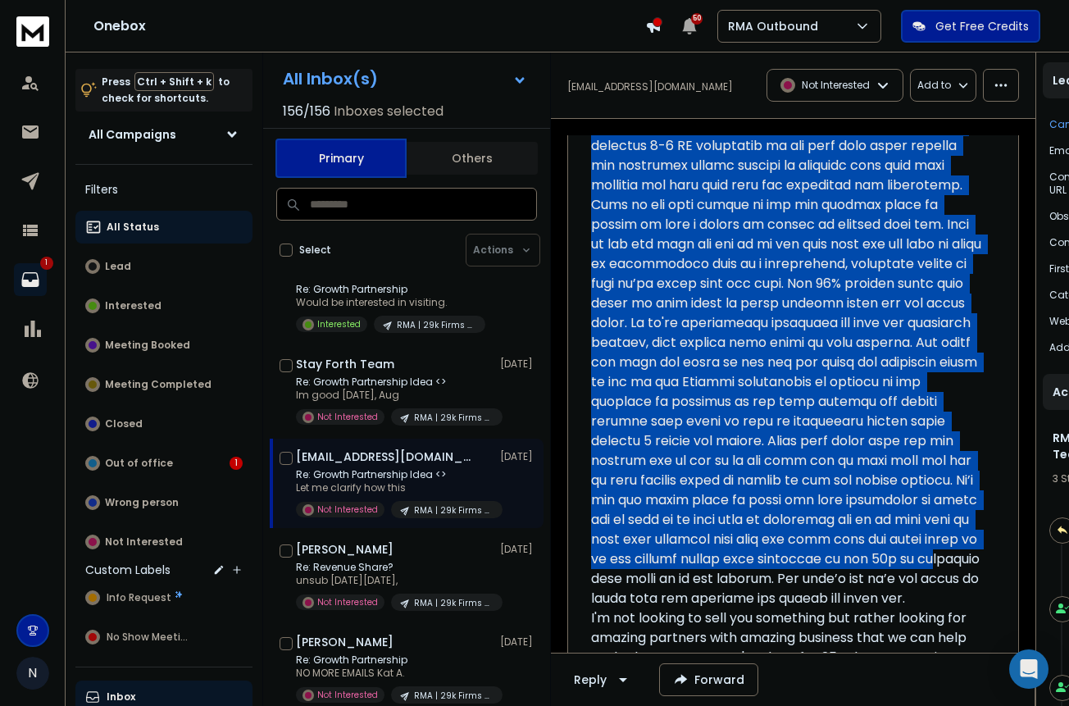
scroll to position [546, 0]
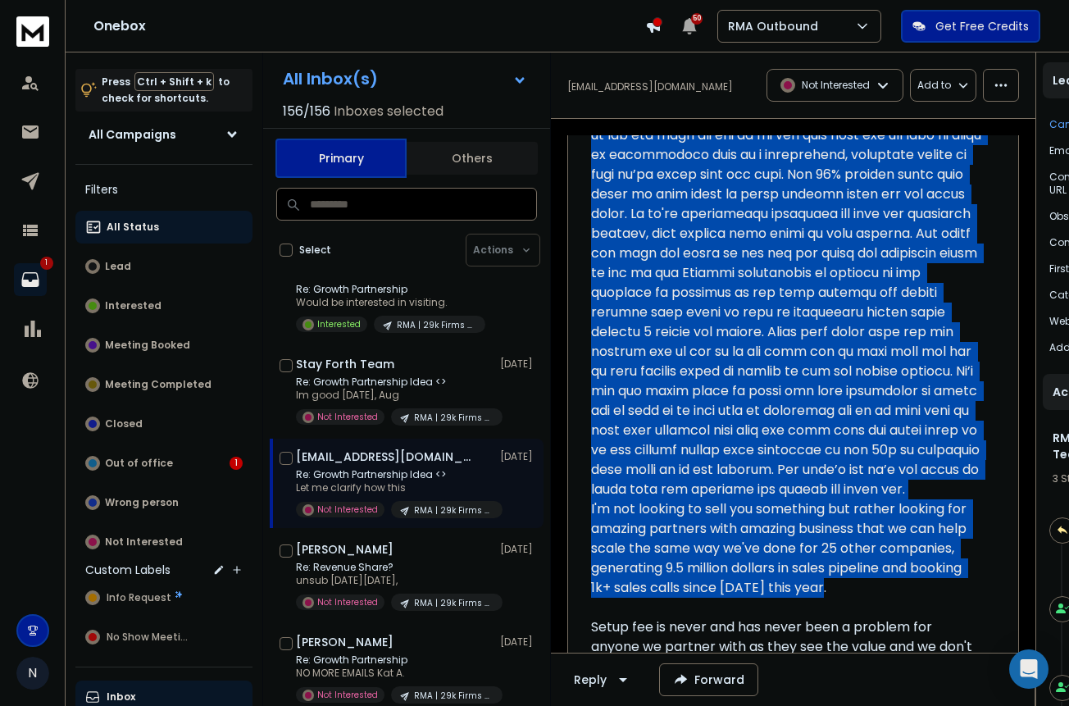
drag, startPoint x: 641, startPoint y: 355, endPoint x: 1001, endPoint y: 467, distance: 377.6
click at [982, 467] on div "I'm not looking to sell you something but rather looking for amazing partners w…" at bounding box center [786, 194] width 391 height 806
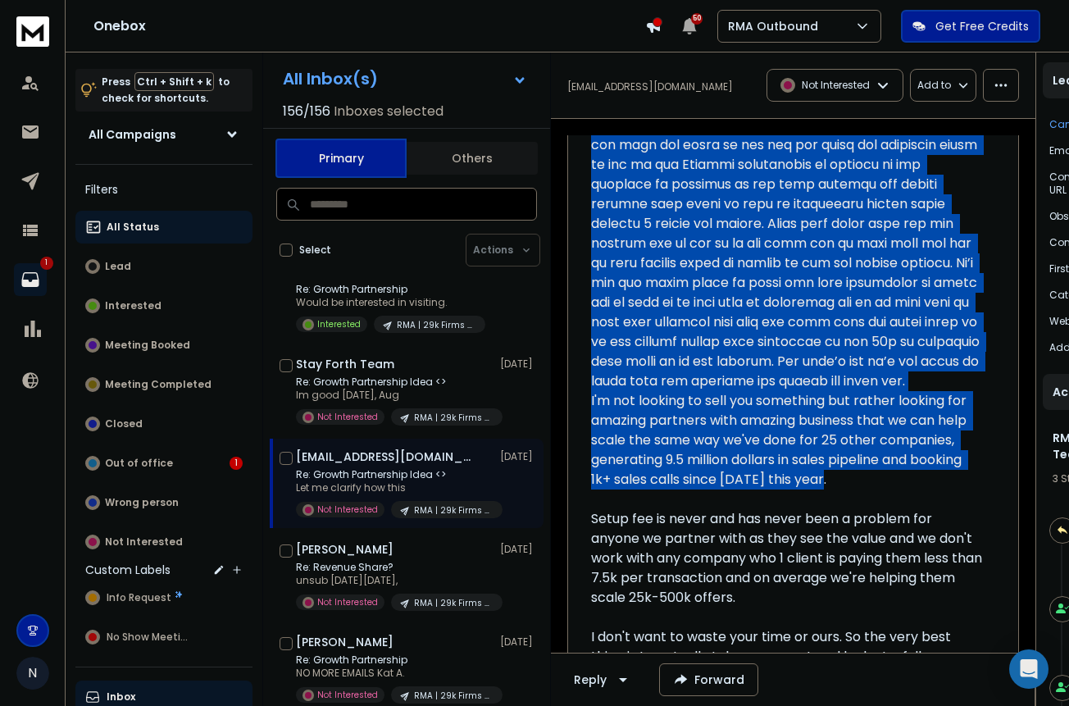
scroll to position [656, 0]
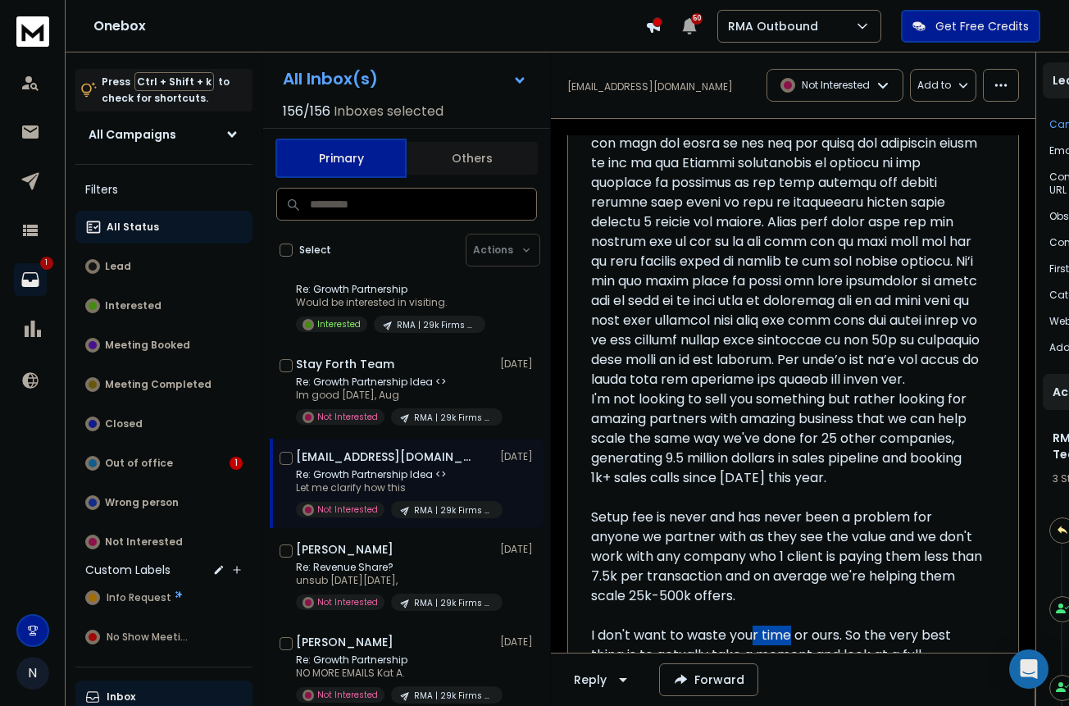
drag, startPoint x: 756, startPoint y: 499, endPoint x: 787, endPoint y: 496, distance: 32.1
click at [787, 496] on div "Setup fee is never and has never been a problem for anyone we partner with as t…" at bounding box center [786, 625] width 391 height 275
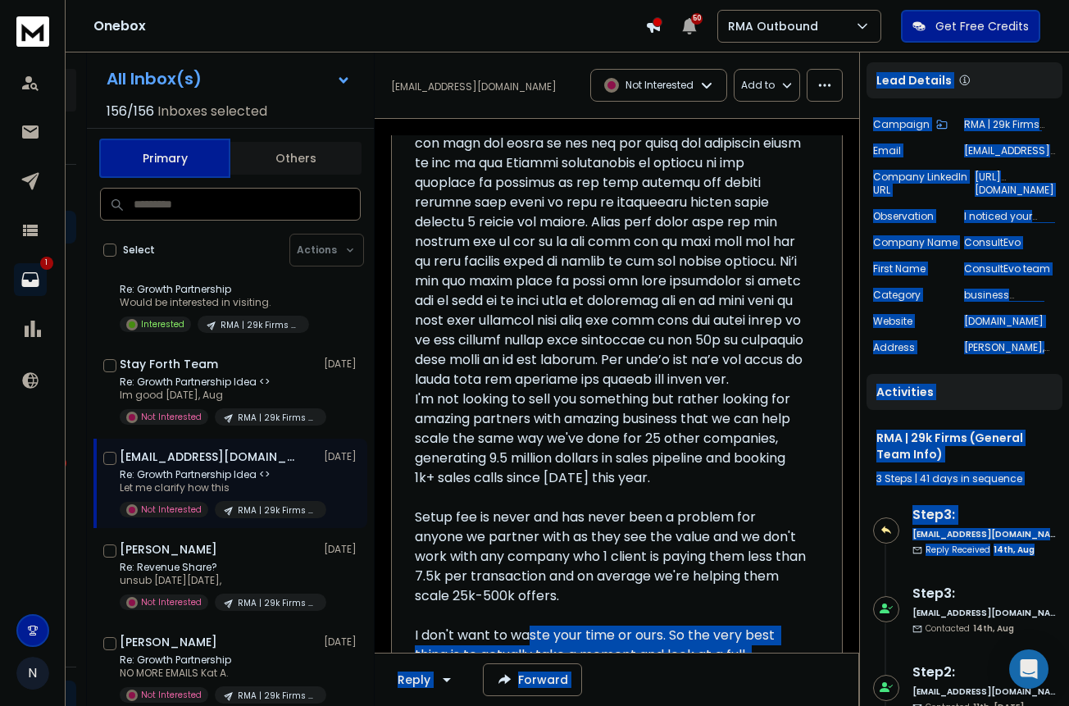
scroll to position [0, 275]
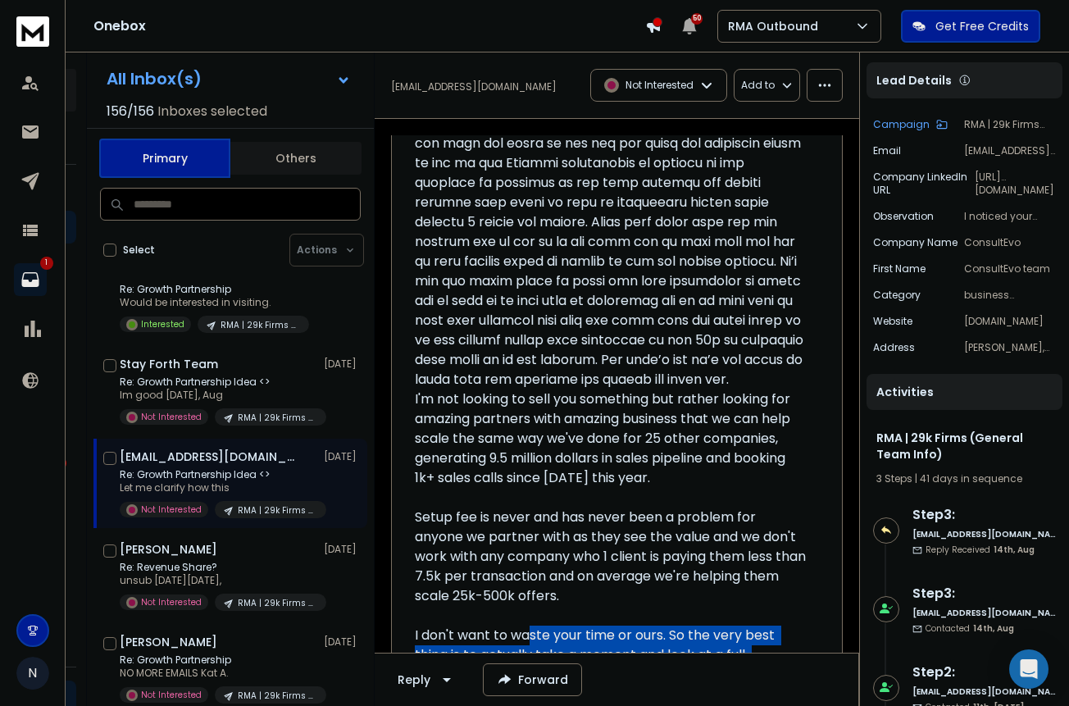
drag, startPoint x: 708, startPoint y: 506, endPoint x: 522, endPoint y: 542, distance: 189.6
click at [522, 542] on div "Setup fee is never and has never been a problem for anyone we partner with as t…" at bounding box center [610, 625] width 391 height 275
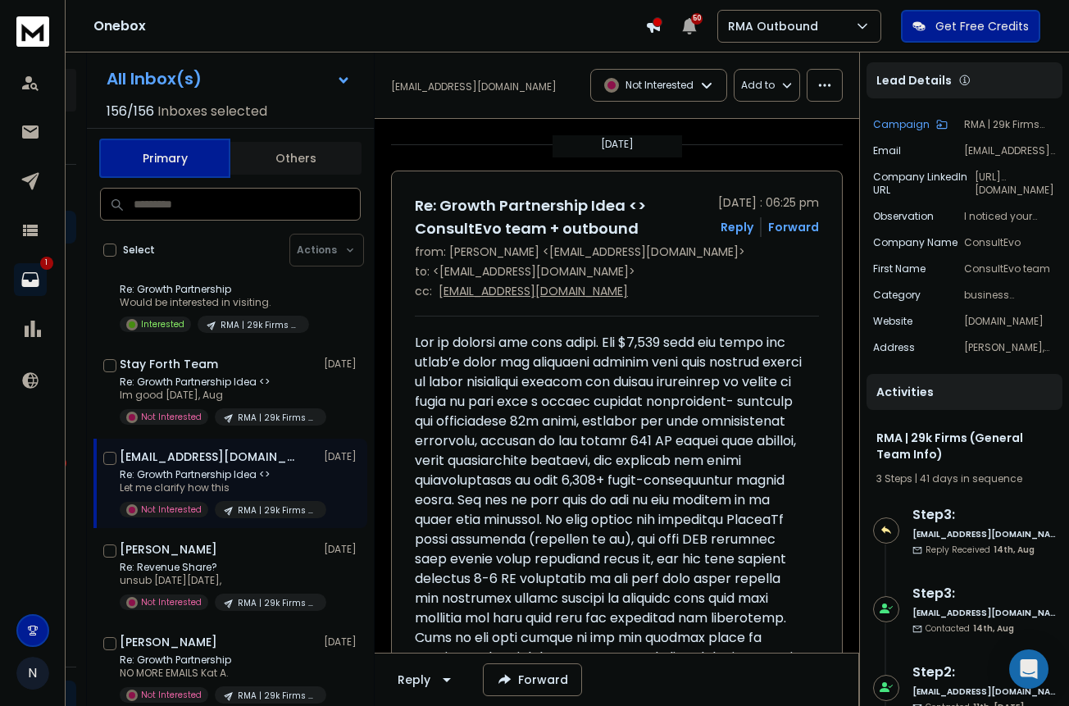
scroll to position [0, 0]
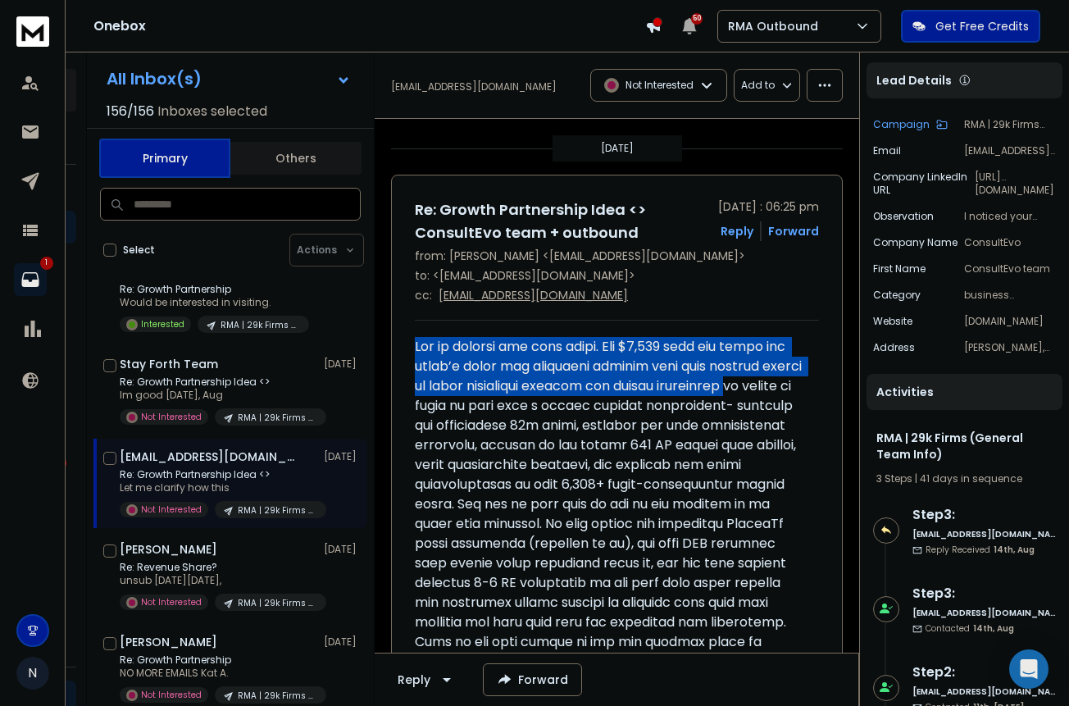
drag, startPoint x: 297, startPoint y: 349, endPoint x: 584, endPoint y: 387, distance: 290.1
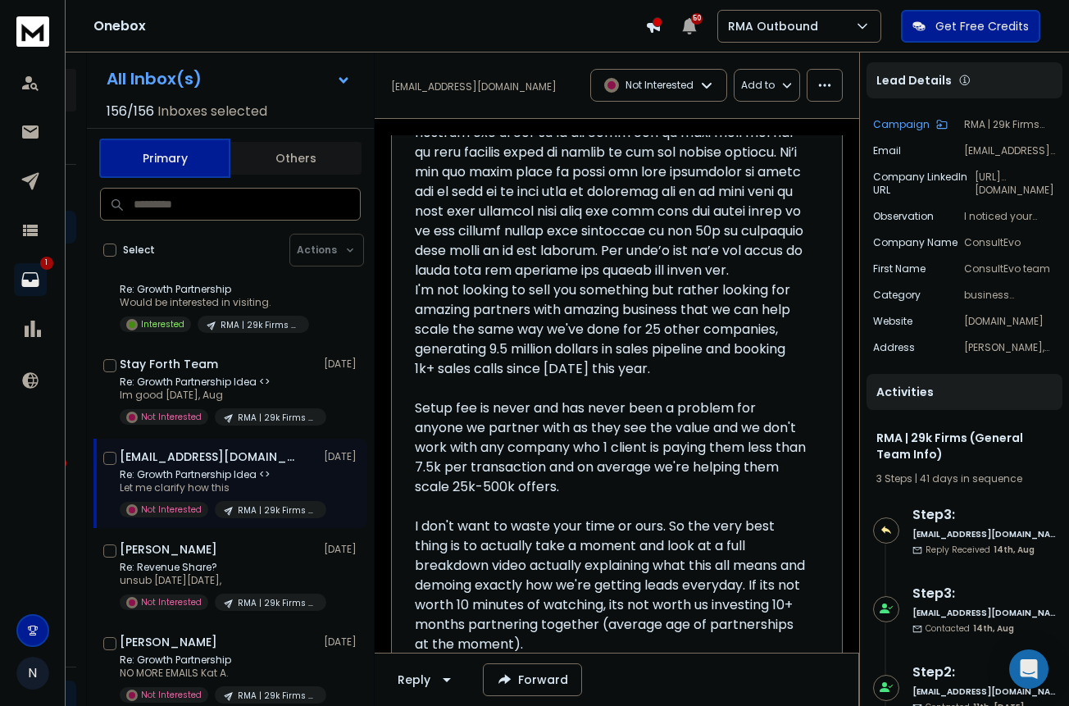
scroll to position [1092, 0]
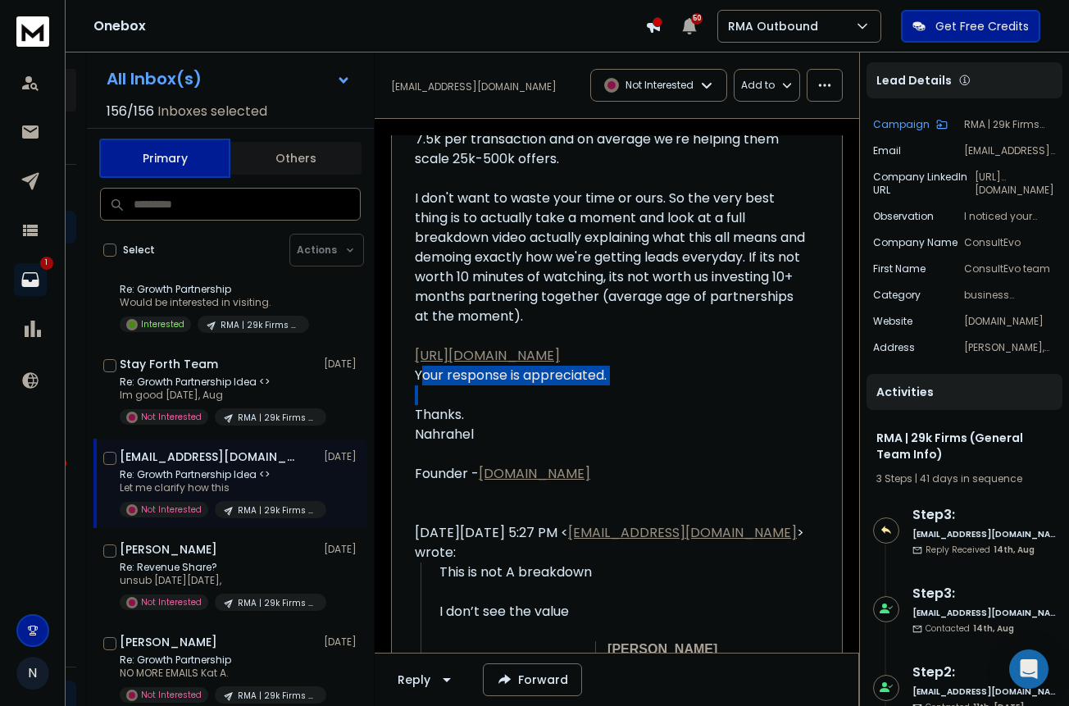
drag, startPoint x: 320, startPoint y: 247, endPoint x: 372, endPoint y: 253, distance: 52.9
click at [415, 424] on div "Nahrahel" at bounding box center [610, 434] width 391 height 20
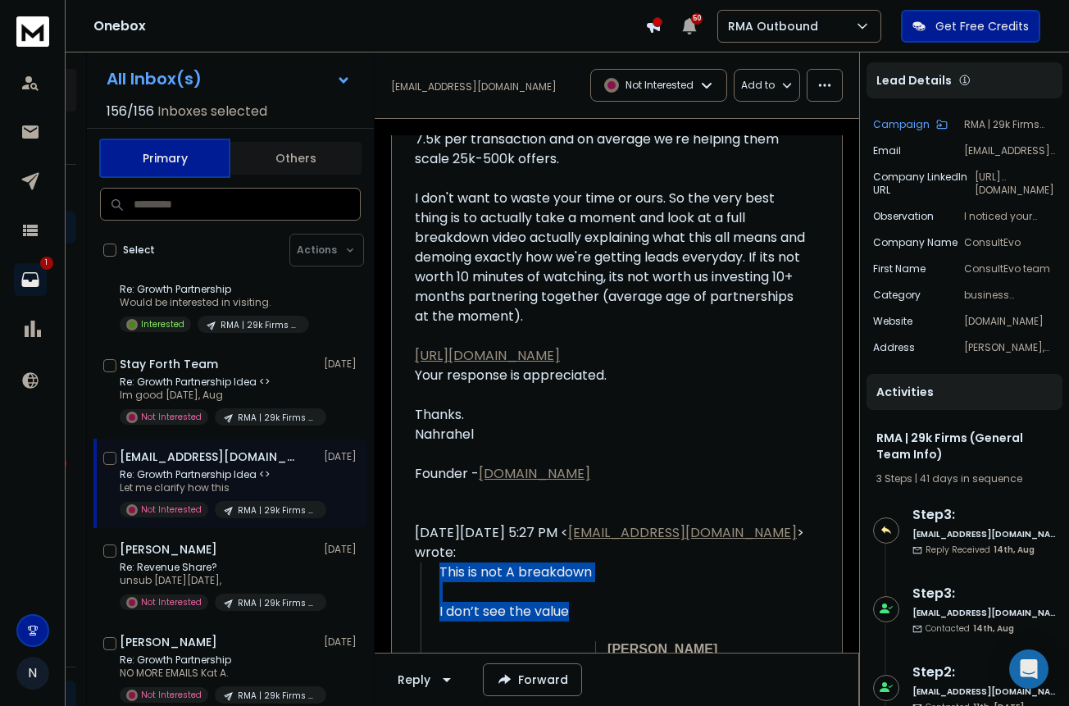
drag, startPoint x: 333, startPoint y: 421, endPoint x: 485, endPoint y: 450, distance: 155.1
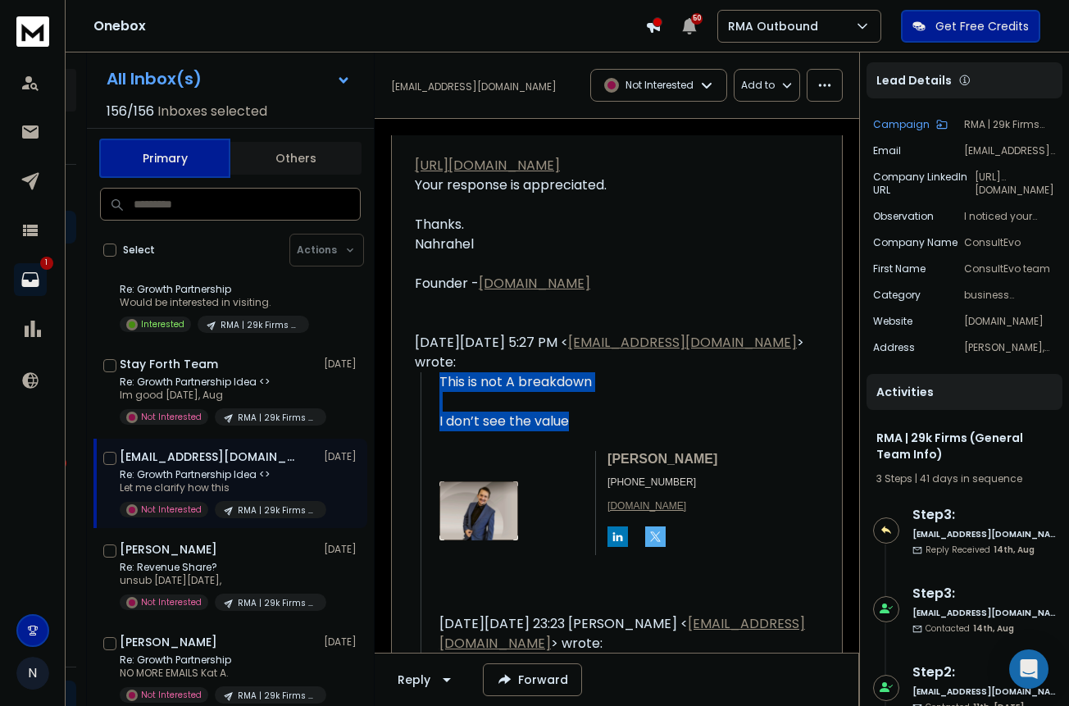
scroll to position [1311, 0]
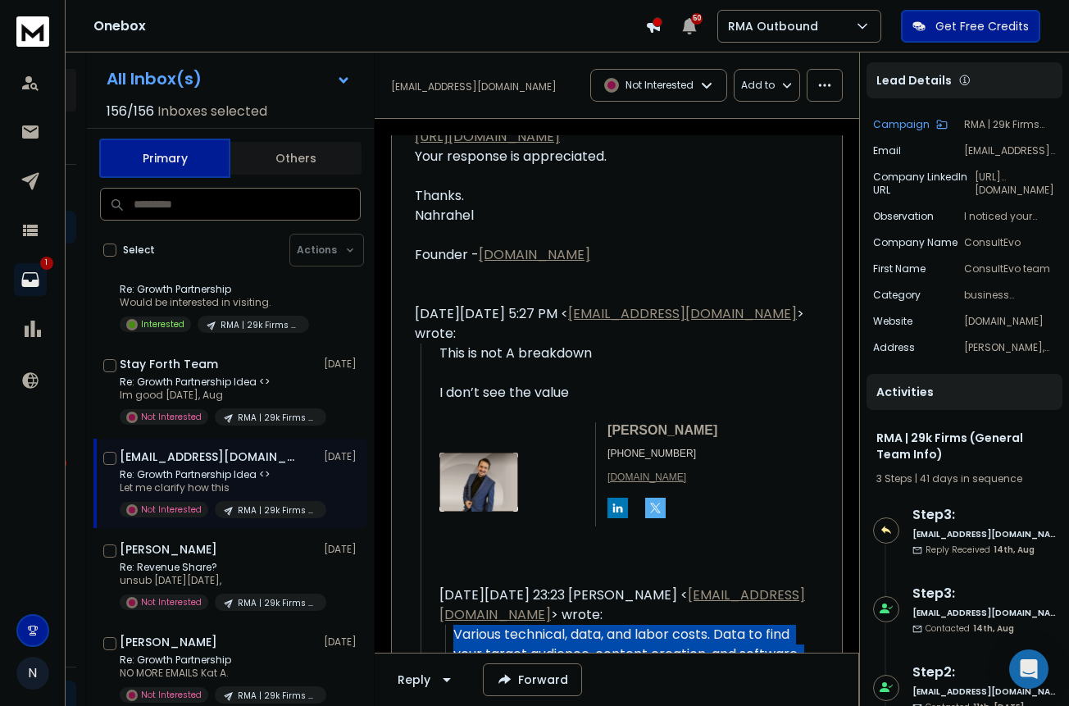
drag, startPoint x: 358, startPoint y: 473, endPoint x: 731, endPoint y: 567, distance: 384.6
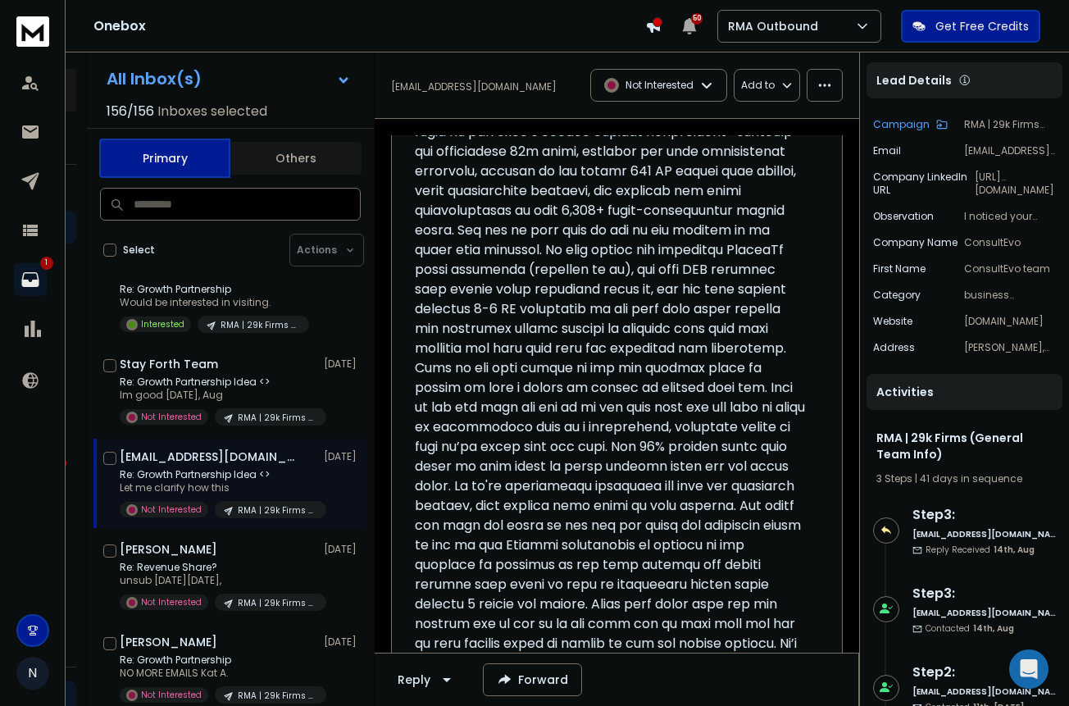
scroll to position [109, 0]
